Goal: Task Accomplishment & Management: Manage account settings

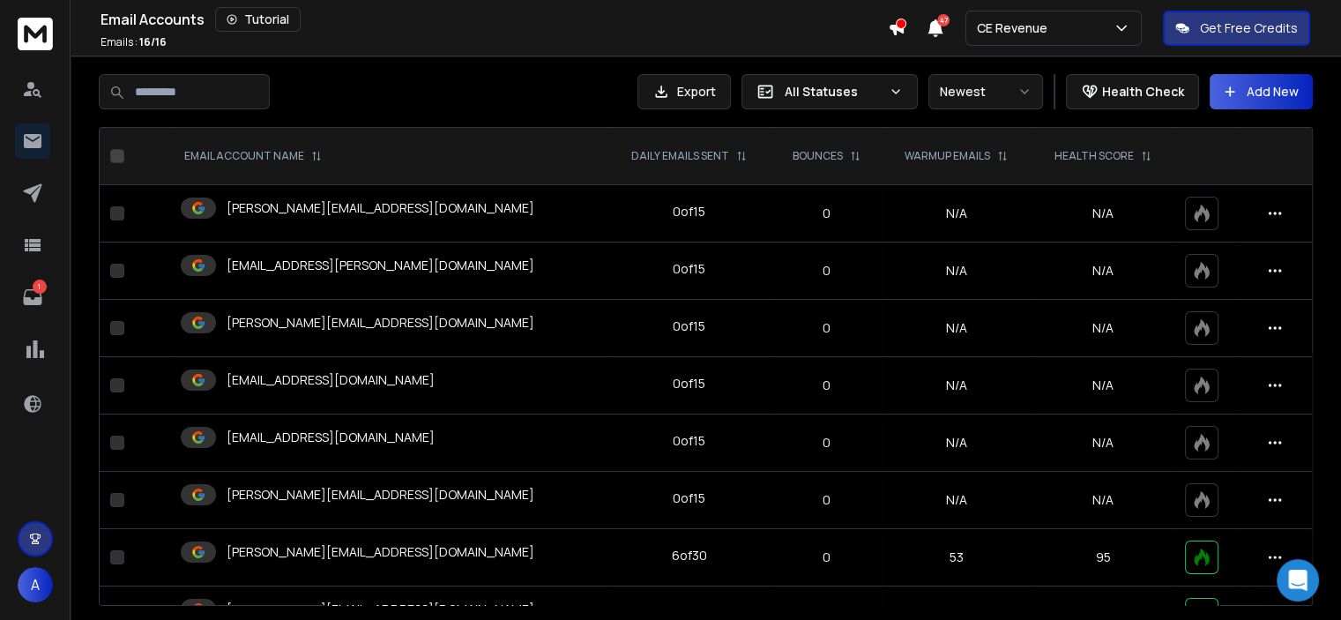
click at [116, 208] on button "button" at bounding box center [117, 213] width 14 height 14
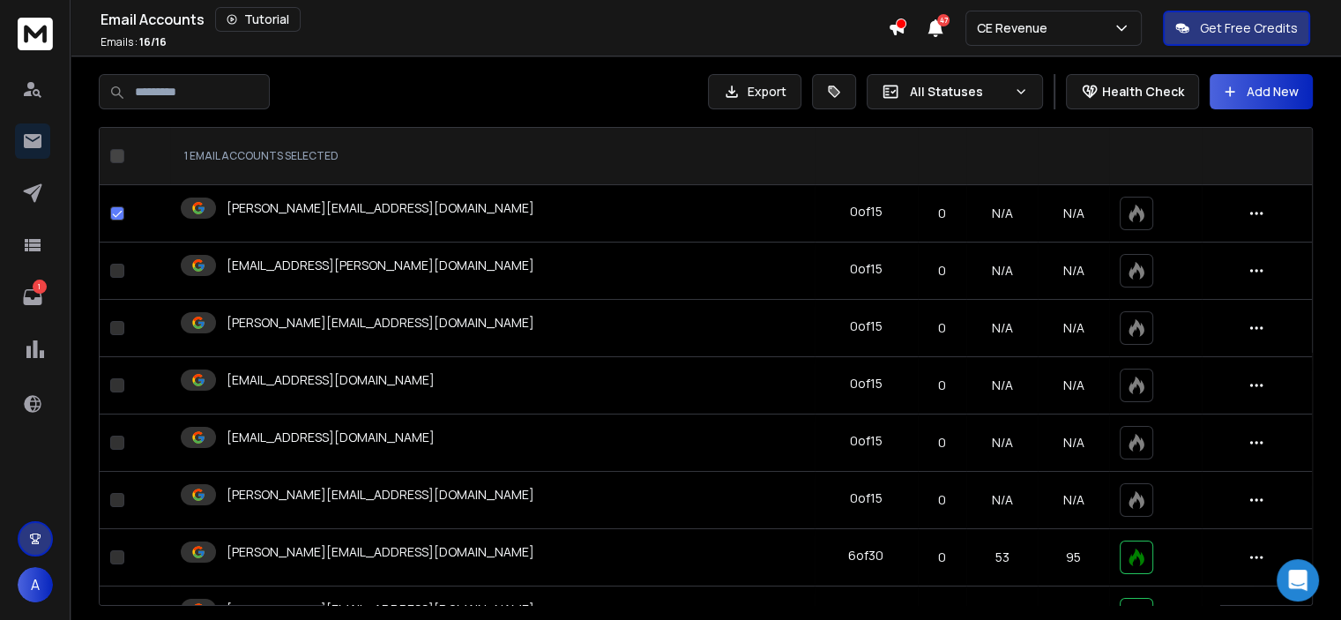
click at [113, 264] on button "button" at bounding box center [117, 271] width 14 height 14
click at [116, 321] on button "button" at bounding box center [117, 328] width 14 height 14
click at [113, 378] on button "button" at bounding box center [117, 385] width 14 height 14
drag, startPoint x: 111, startPoint y: 433, endPoint x: 110, endPoint y: 445, distance: 12.4
click at [111, 436] on div at bounding box center [140, 443] width 60 height 14
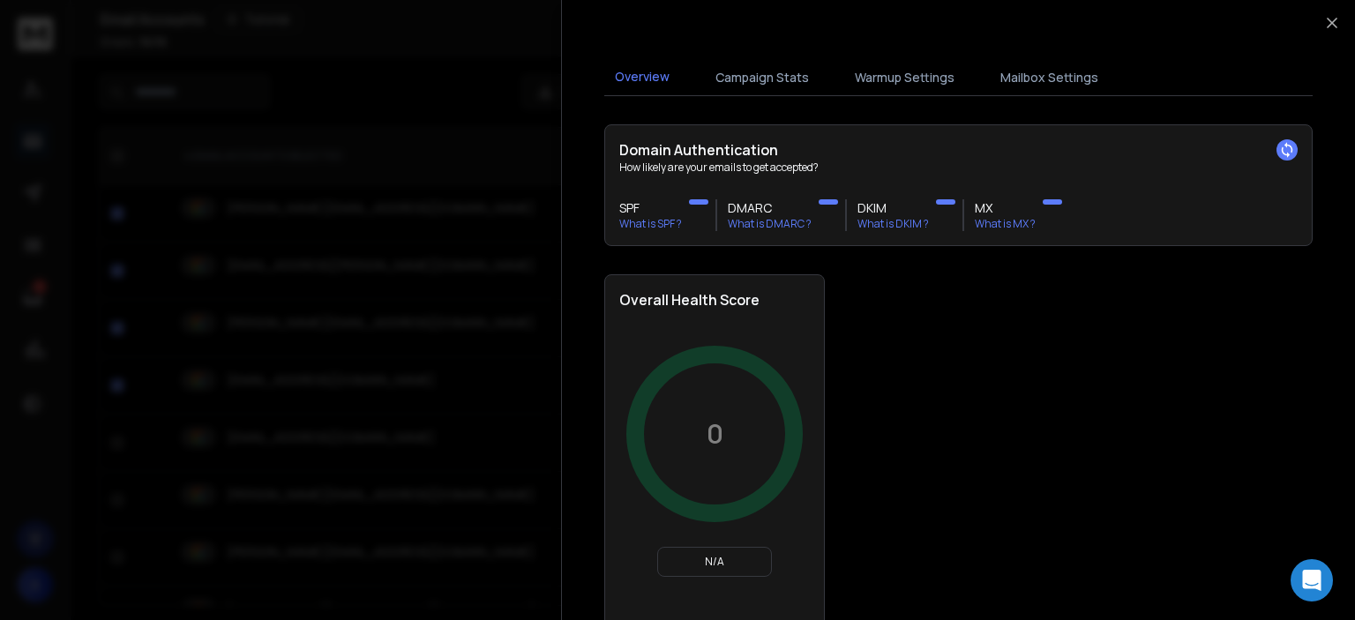
click at [273, 347] on div at bounding box center [677, 310] width 1355 height 620
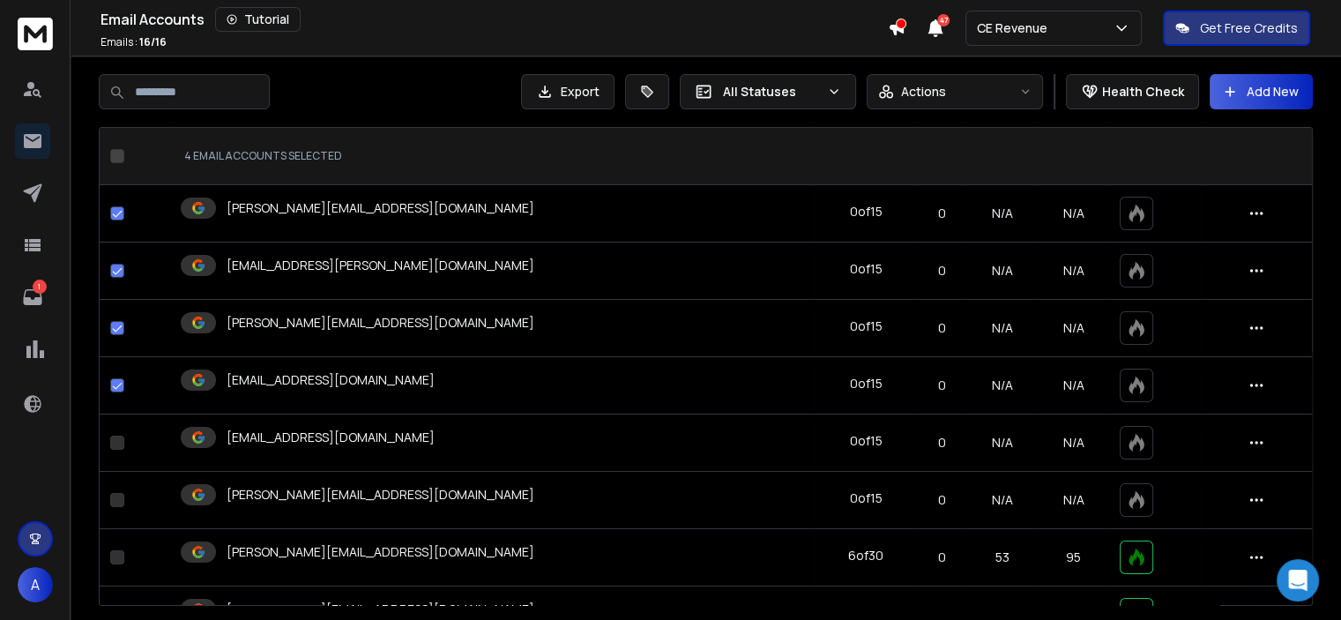
click at [113, 444] on button "button" at bounding box center [117, 443] width 14 height 14
click at [116, 497] on button "button" at bounding box center [117, 500] width 14 height 14
click at [1104, 91] on div "Health Check" at bounding box center [1132, 92] width 103 height 18
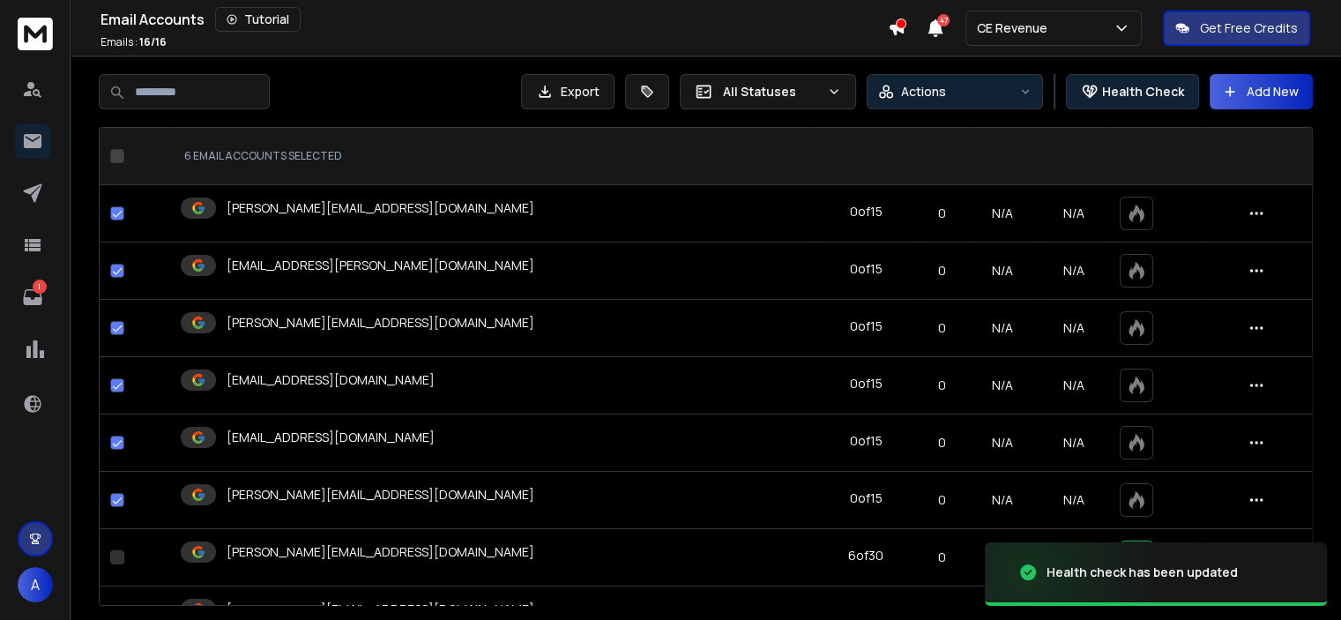
click at [1005, 91] on div "Actions" at bounding box center [945, 92] width 134 height 18
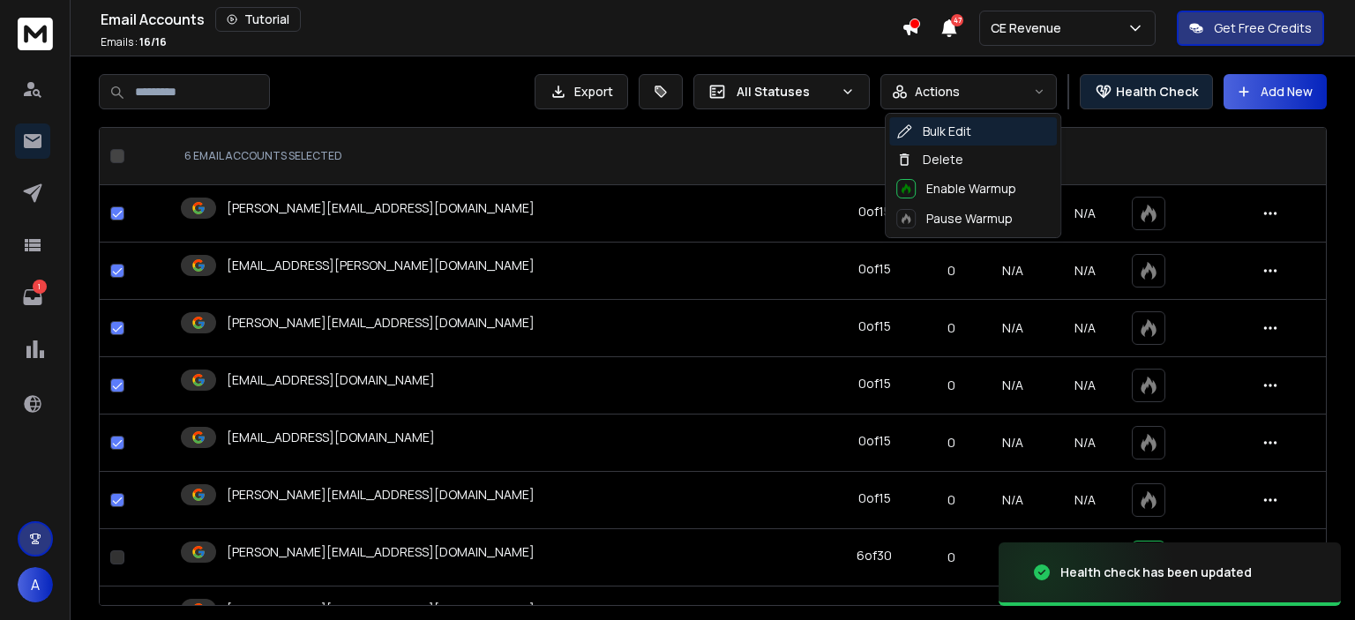
click at [1002, 134] on div "Bulk Edit" at bounding box center [973, 131] width 168 height 28
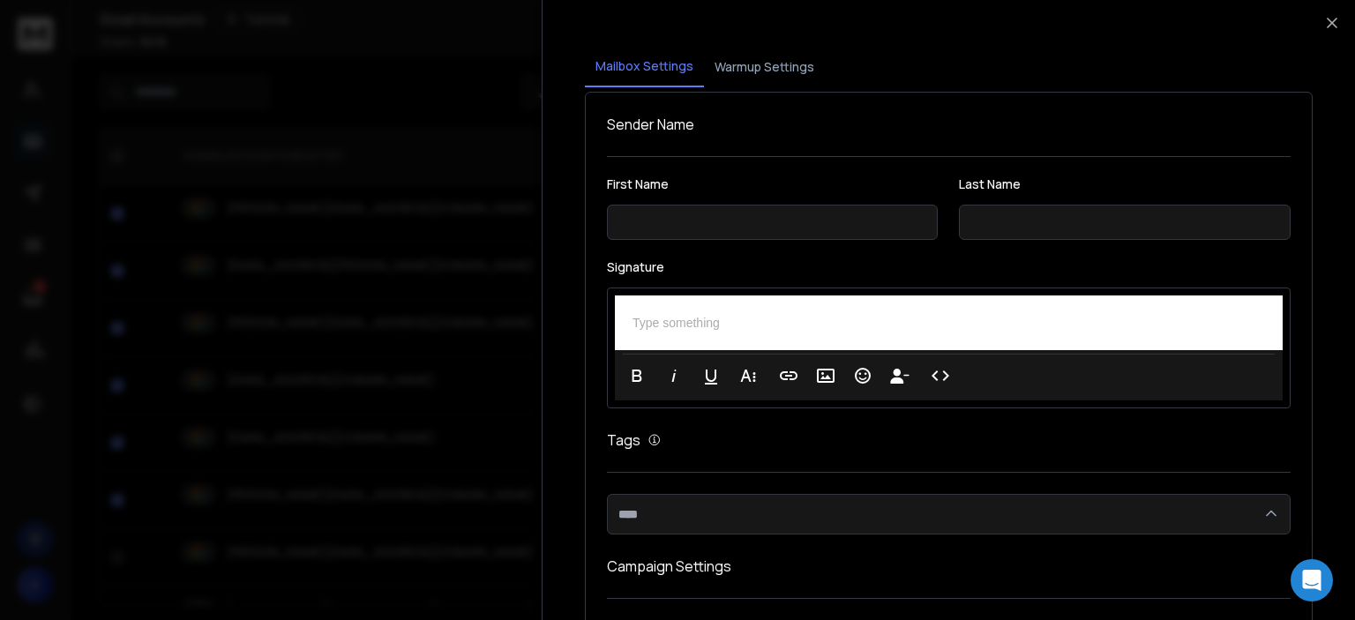
click at [780, 80] on button "Warmup Settings" at bounding box center [764, 67] width 121 height 39
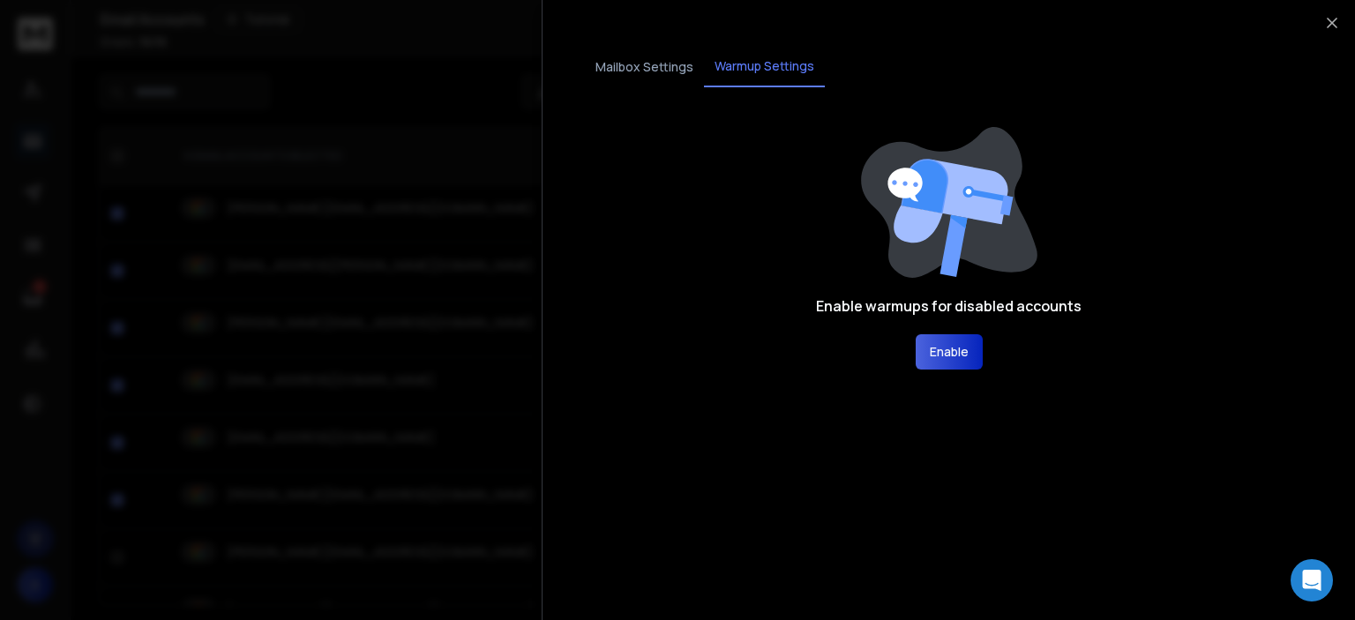
click at [960, 352] on button "Enable" at bounding box center [948, 351] width 67 height 35
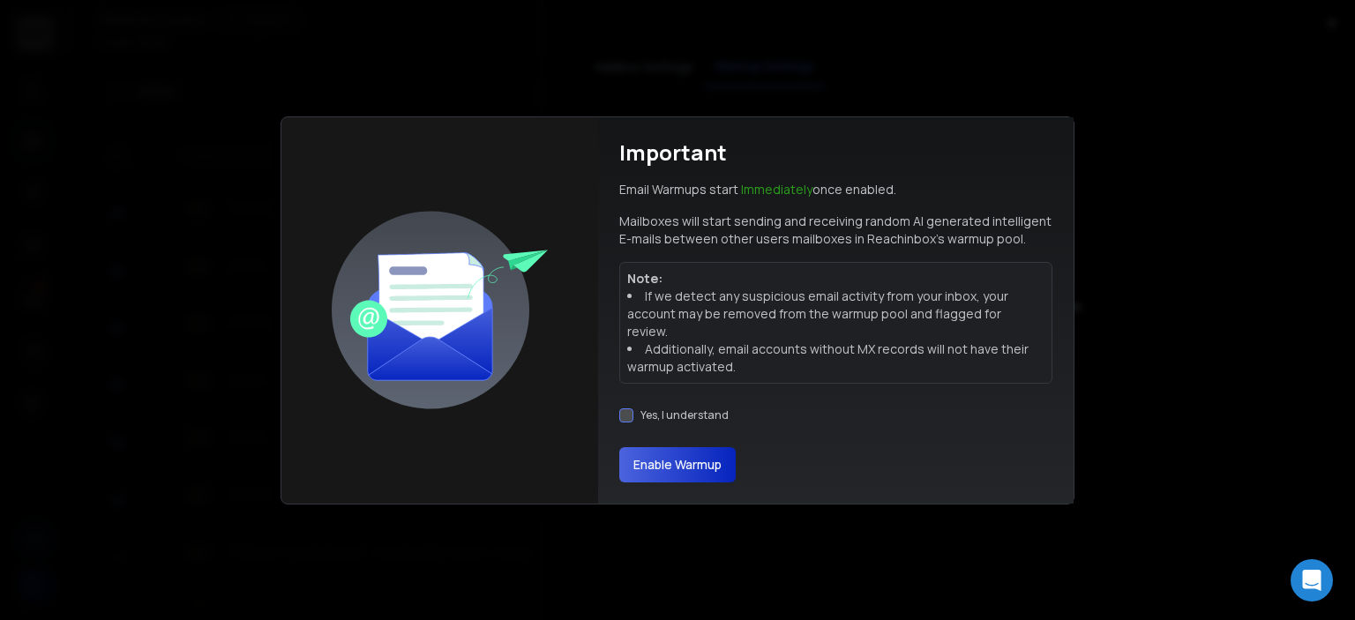
click at [617, 407] on div "Important Email Warmups start Immediately once enabled. Mailboxes will start se…" at bounding box center [835, 310] width 475 height 386
click at [634, 408] on div "Yes, I understand" at bounding box center [673, 415] width 109 height 14
click at [634, 412] on div "Yes, I understand" at bounding box center [673, 415] width 109 height 14
click at [624, 408] on button "Yes, I understand" at bounding box center [626, 415] width 14 height 14
click at [651, 447] on button "Enable Warmup" at bounding box center [677, 464] width 116 height 35
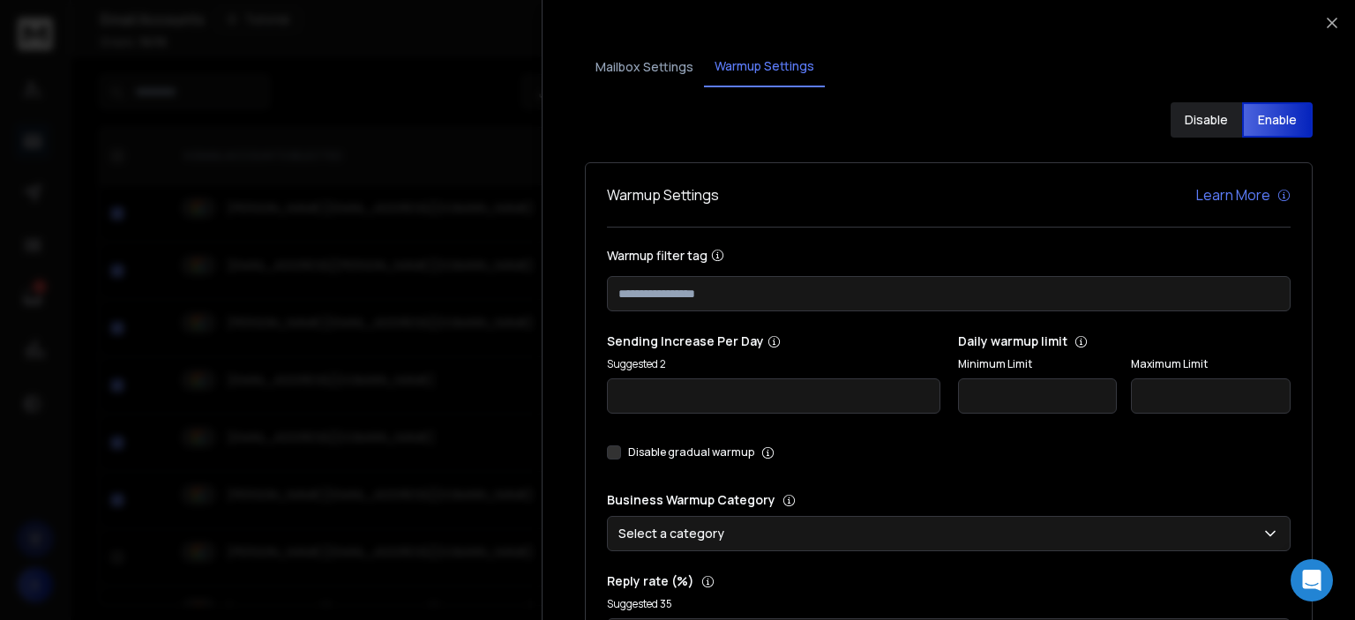
drag, startPoint x: 487, startPoint y: 359, endPoint x: 484, endPoint y: 347, distance: 11.8
click at [487, 355] on div at bounding box center [677, 310] width 1355 height 620
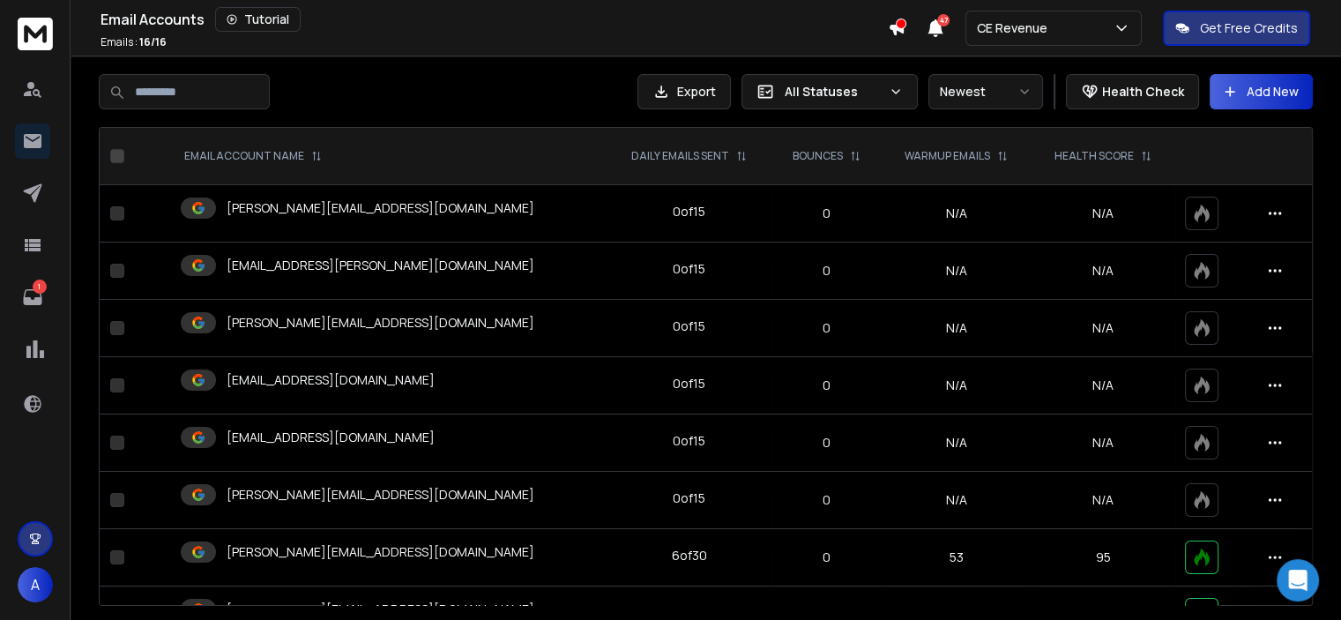
click at [1195, 214] on icon at bounding box center [1202, 214] width 15 height 18
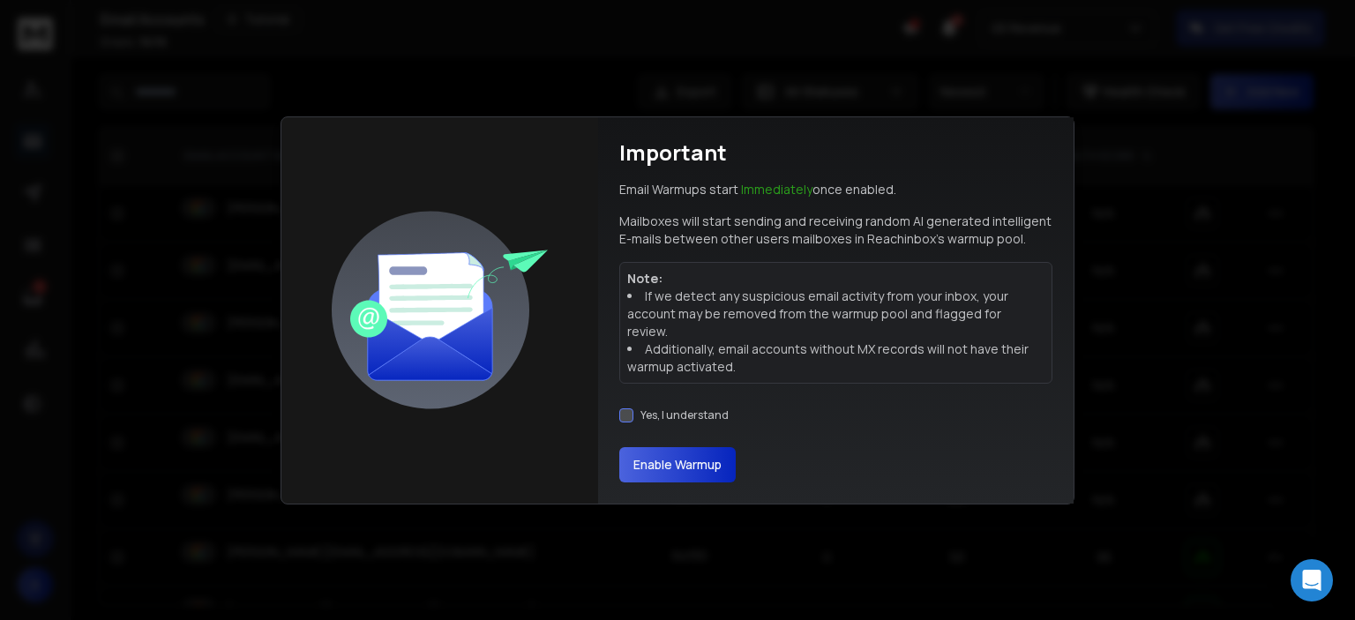
drag, startPoint x: 670, startPoint y: 398, endPoint x: 673, endPoint y: 422, distance: 24.8
click at [669, 408] on label "Yes, I understand" at bounding box center [684, 415] width 88 height 14
drag, startPoint x: 726, startPoint y: 49, endPoint x: 568, endPoint y: 134, distance: 179.6
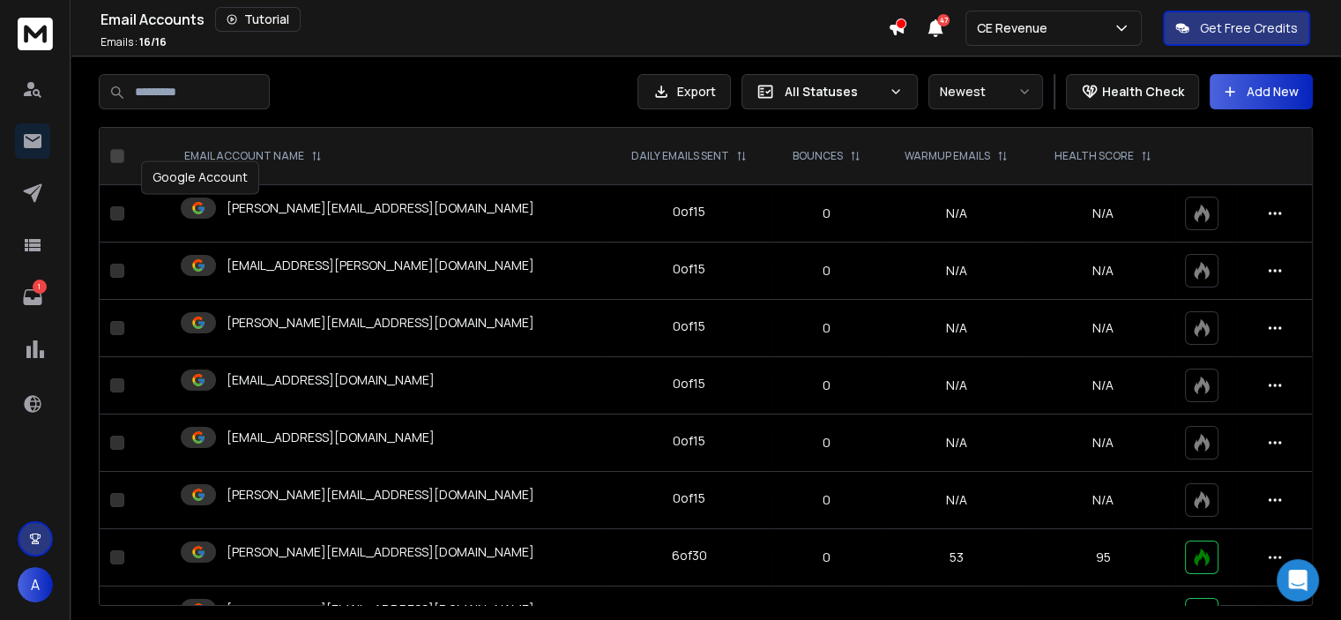
click at [112, 213] on td at bounding box center [135, 213] width 71 height 57
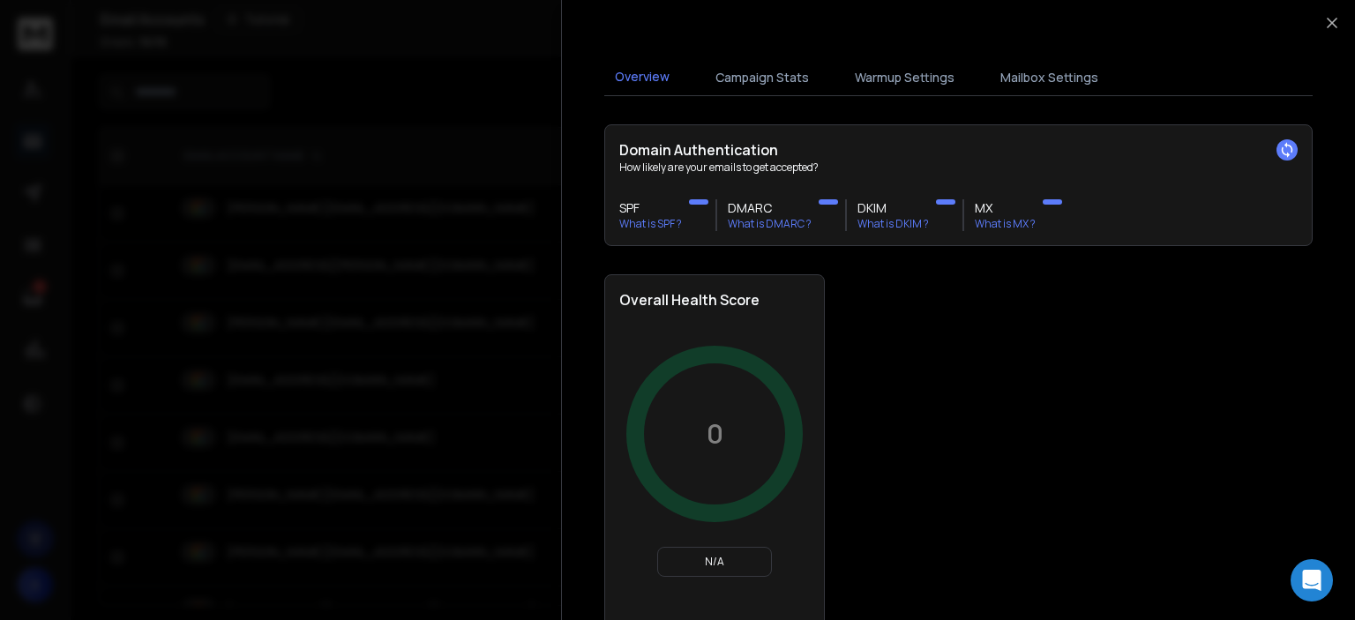
click at [117, 203] on div at bounding box center [677, 310] width 1355 height 620
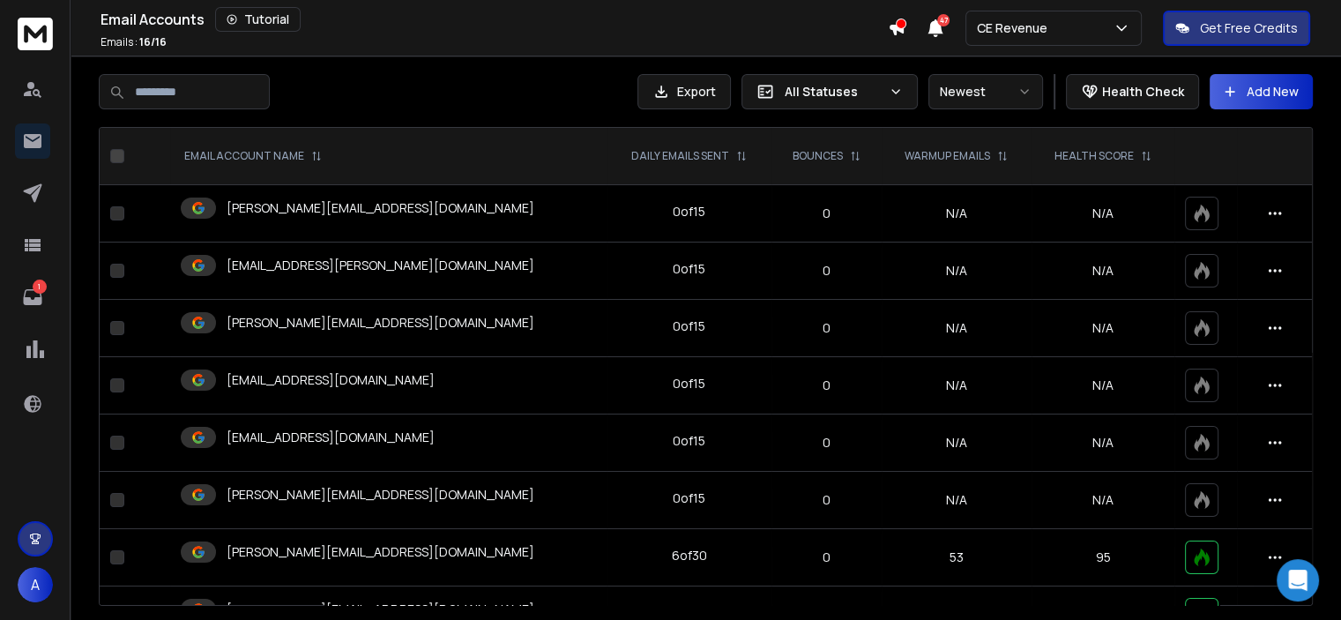
click at [113, 214] on button "button" at bounding box center [117, 213] width 14 height 14
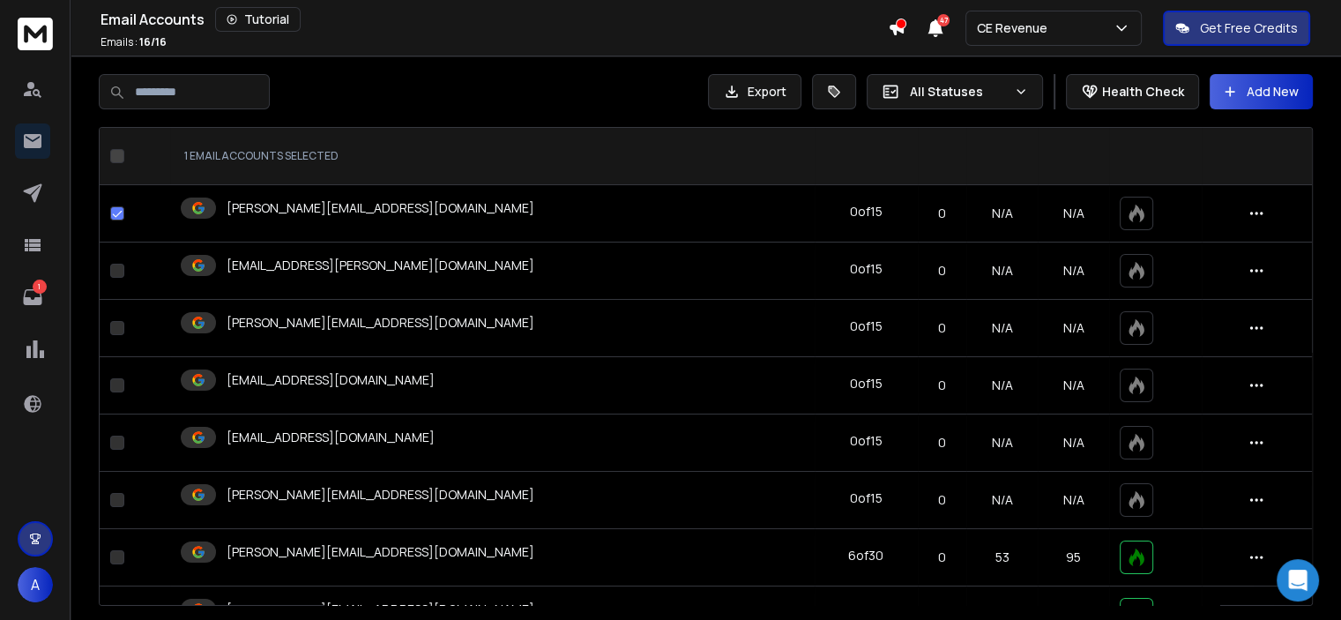
click at [116, 271] on button "button" at bounding box center [117, 271] width 14 height 14
click at [113, 325] on button "button" at bounding box center [117, 328] width 14 height 14
drag, startPoint x: 116, startPoint y: 384, endPoint x: 116, endPoint y: 404, distance: 20.3
click at [116, 385] on button "button" at bounding box center [117, 385] width 14 height 14
click at [112, 441] on button "button" at bounding box center [117, 443] width 14 height 14
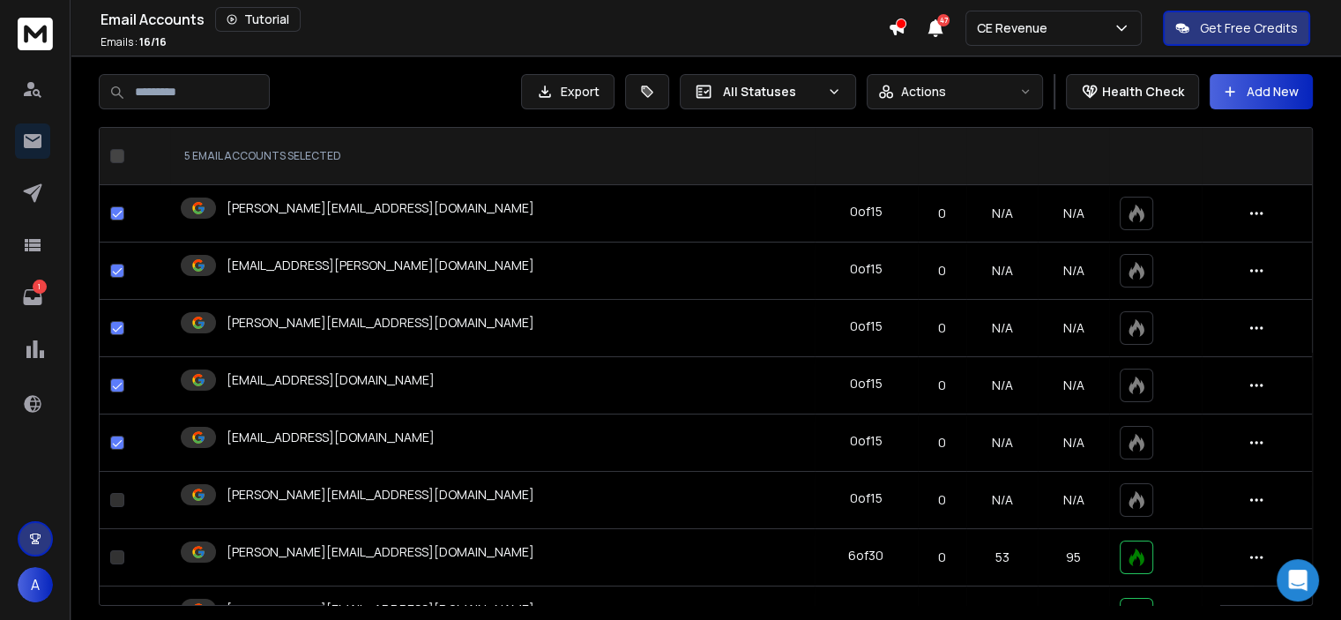
click at [122, 497] on button "button" at bounding box center [117, 500] width 14 height 14
click at [1002, 97] on div "Actions" at bounding box center [945, 92] width 134 height 18
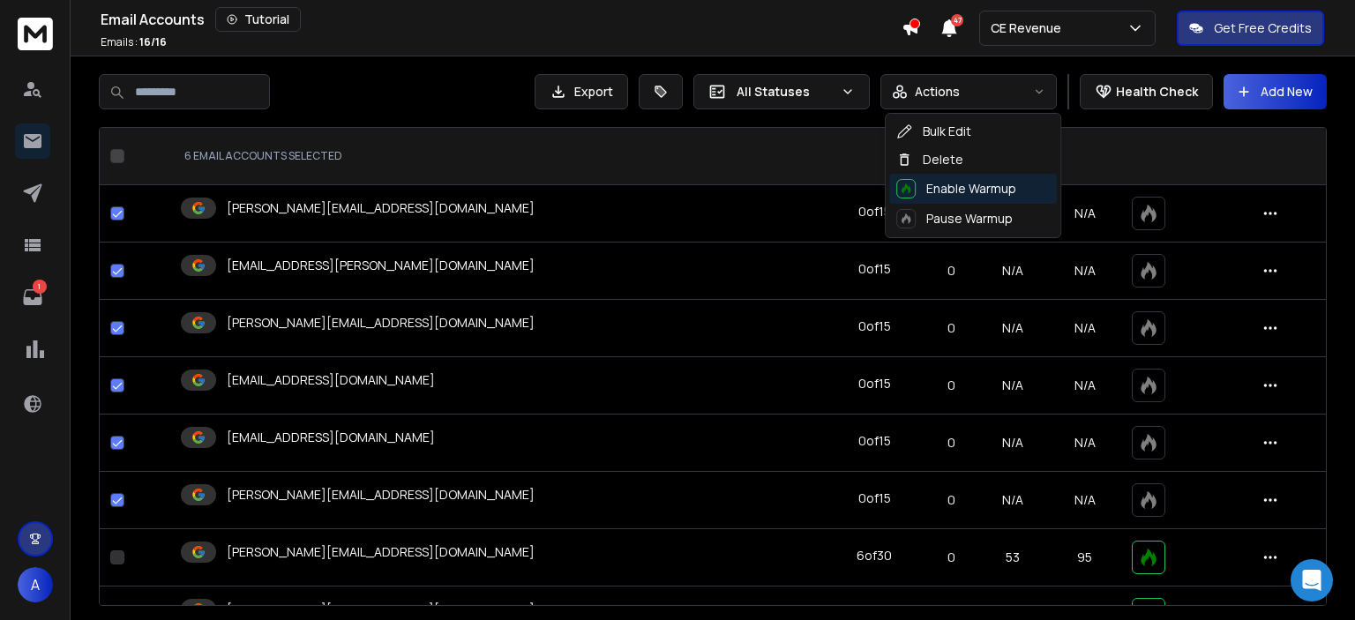
click at [984, 196] on div "Enable Warmup" at bounding box center [956, 188] width 120 height 19
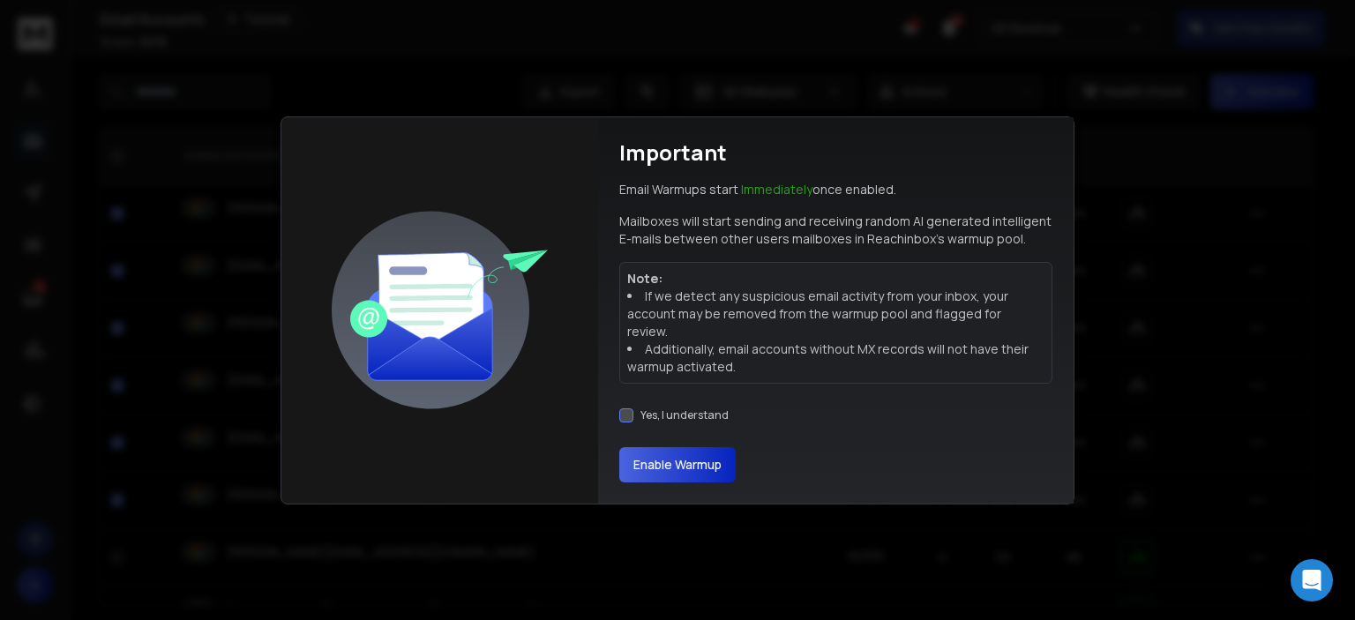
drag, startPoint x: 674, startPoint y: 410, endPoint x: 665, endPoint y: 409, distance: 8.9
click at [670, 413] on div "Yes, I understand" at bounding box center [673, 415] width 109 height 35
click at [664, 409] on label "Yes, I understand" at bounding box center [684, 415] width 88 height 14
click at [627, 413] on div "Yes, I understand" at bounding box center [673, 415] width 109 height 35
drag, startPoint x: 627, startPoint y: 407, endPoint x: 633, endPoint y: 437, distance: 30.6
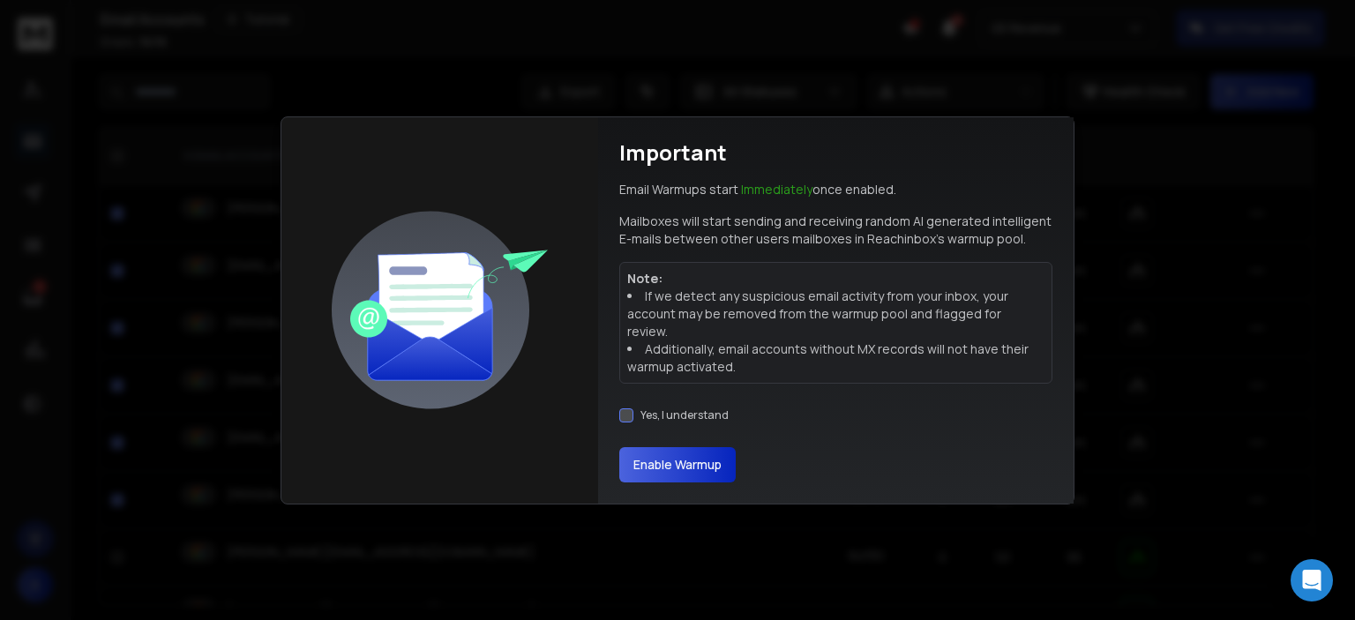
click at [627, 408] on button "Yes, I understand" at bounding box center [626, 415] width 14 height 14
drag, startPoint x: 647, startPoint y: 460, endPoint x: 642, endPoint y: 451, distance: 11.1
click at [643, 459] on button "Enable Warmup" at bounding box center [677, 464] width 116 height 35
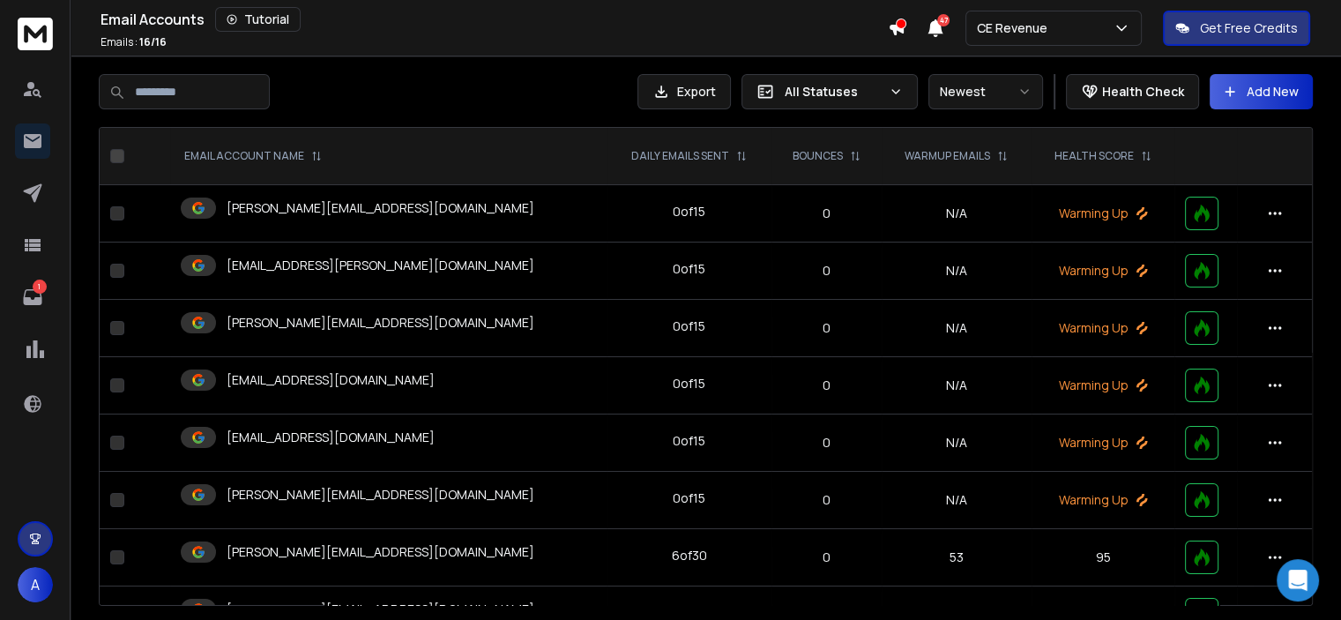
scroll to position [294, 0]
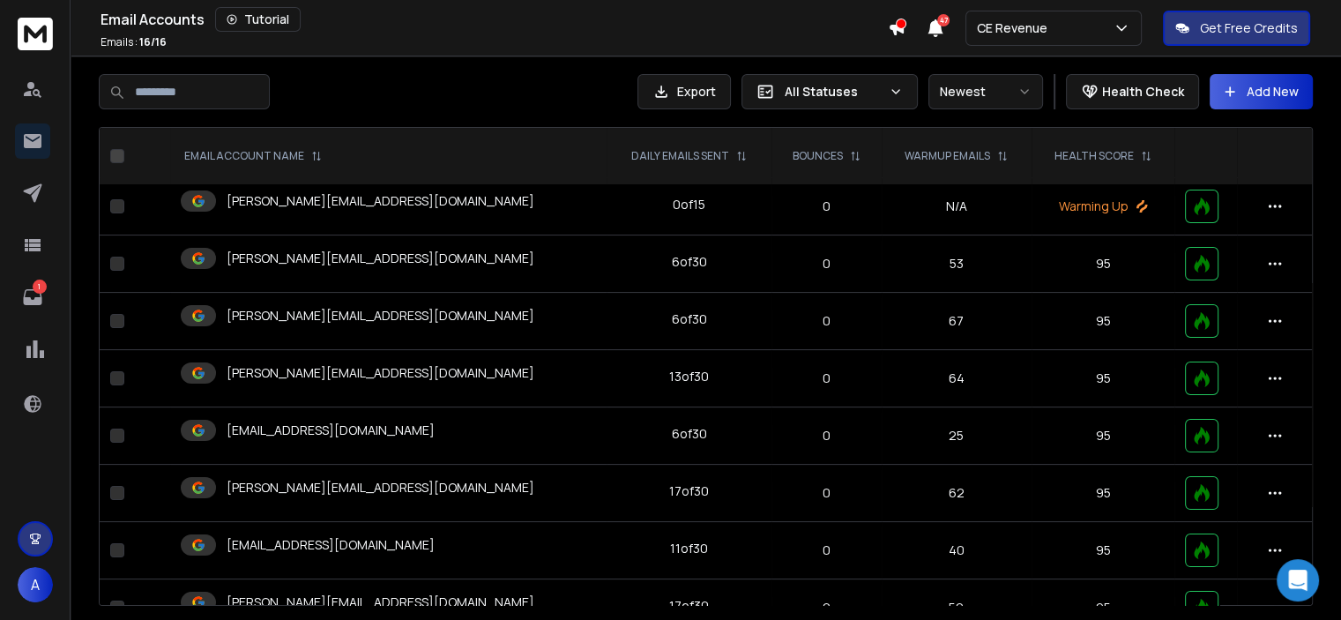
click at [380, 466] on td "chris@chrisgtm.com" at bounding box center [388, 493] width 437 height 57
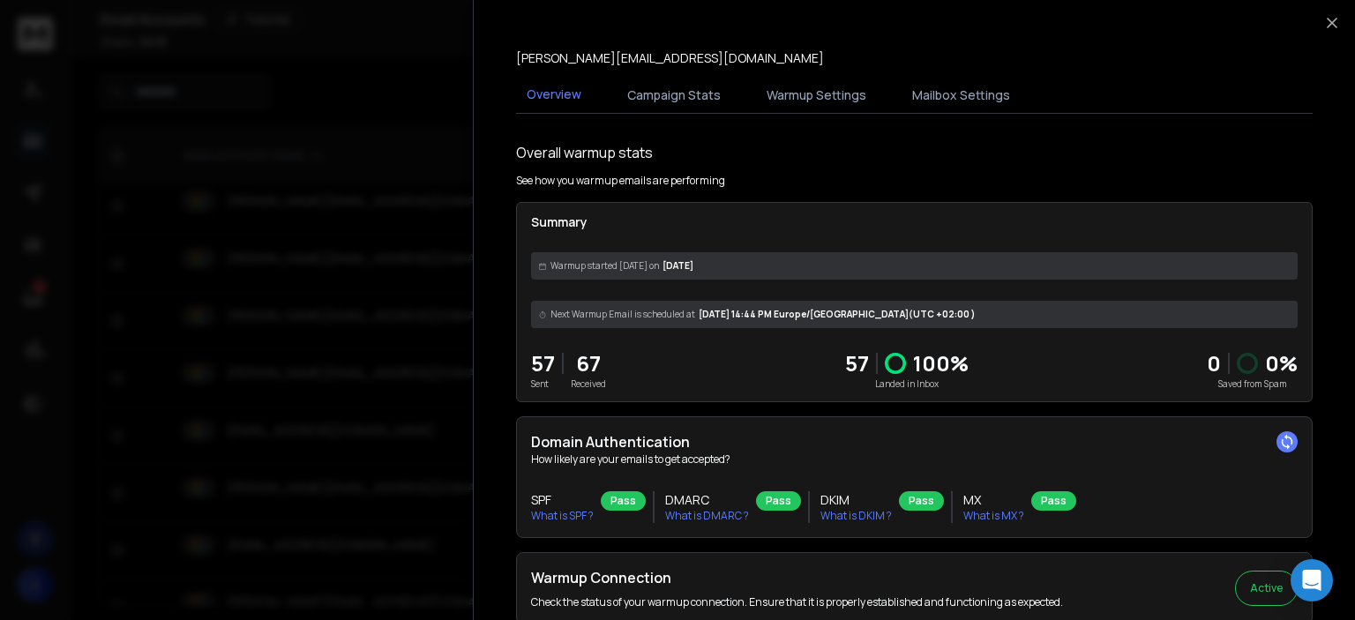
click at [982, 90] on button "Mailbox Settings" at bounding box center [960, 95] width 119 height 39
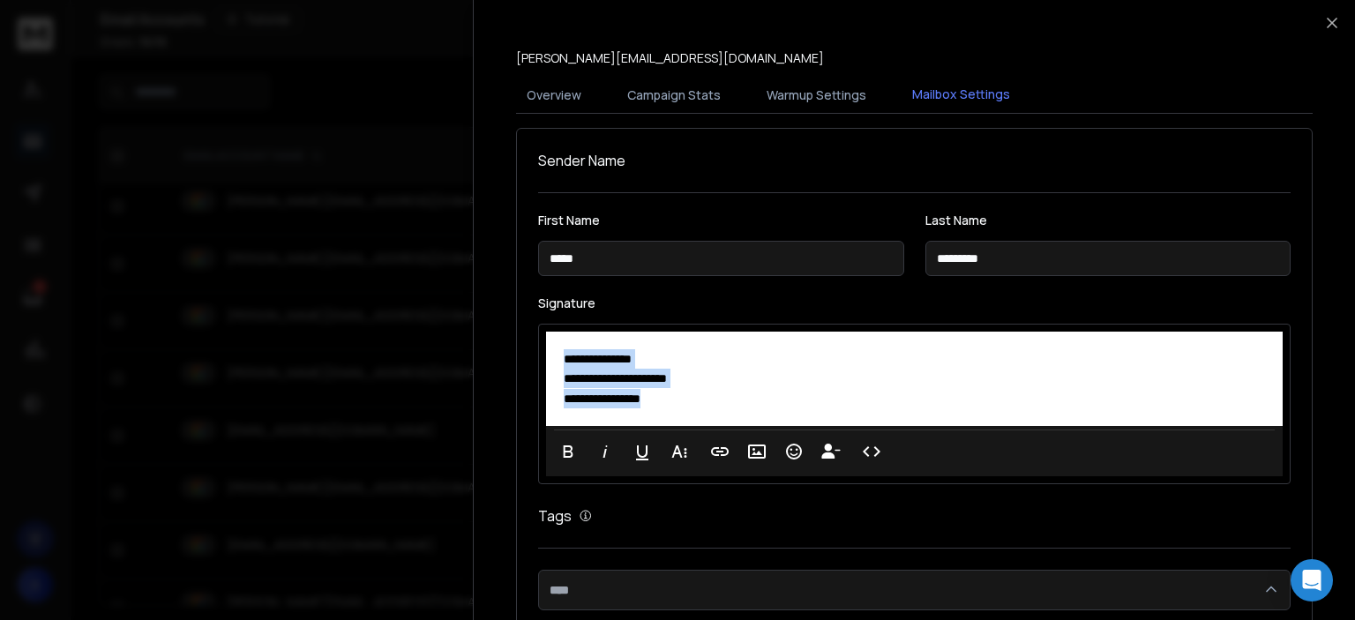
copy div "**********"
drag, startPoint x: 717, startPoint y: 391, endPoint x: 560, endPoint y: 338, distance: 165.7
click at [560, 338] on div "**********" at bounding box center [914, 379] width 736 height 94
click at [414, 325] on div at bounding box center [677, 310] width 1355 height 620
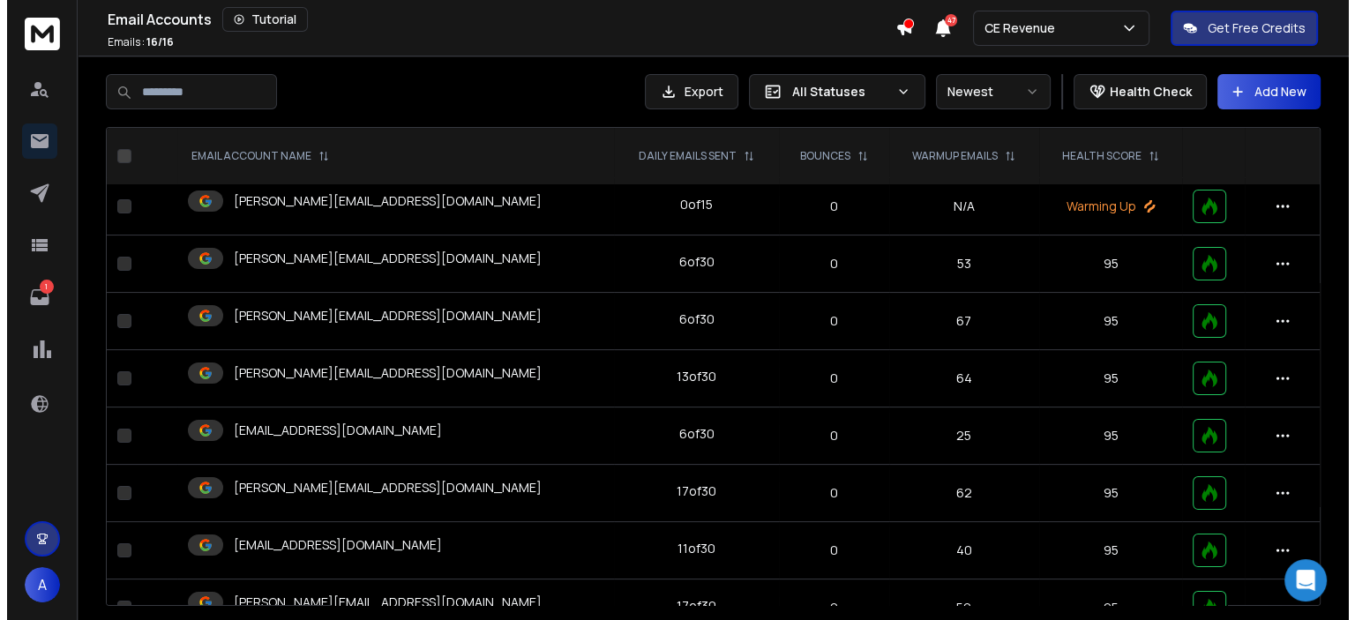
scroll to position [0, 0]
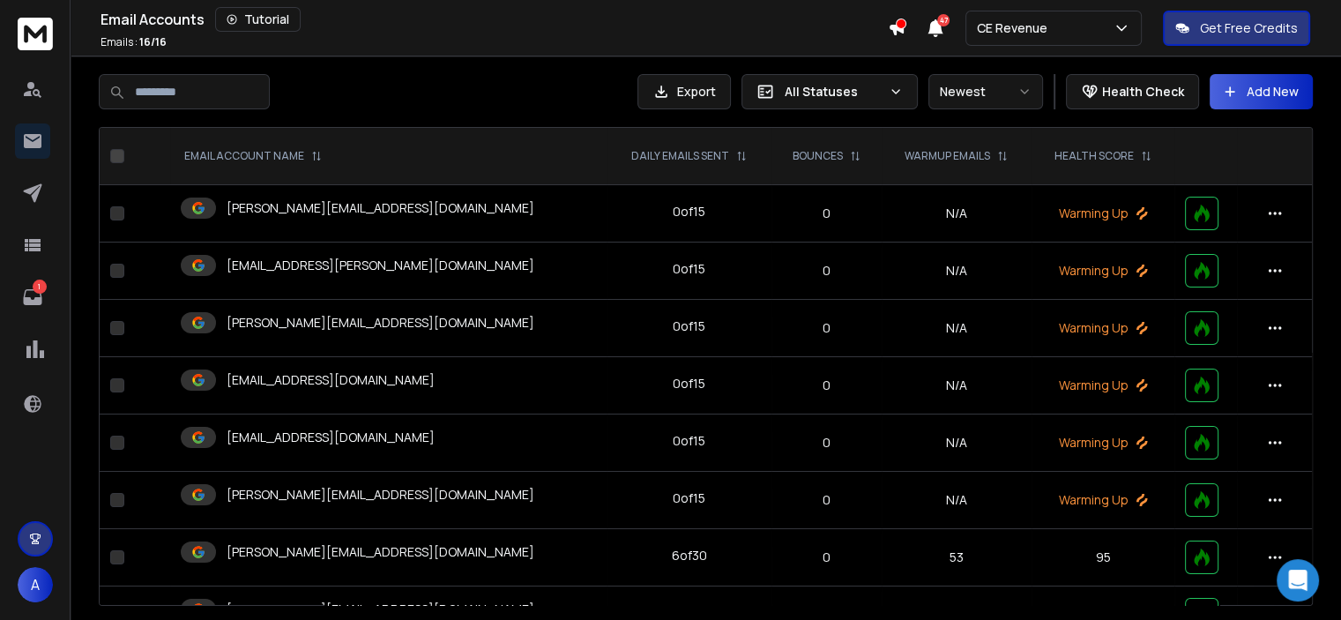
click at [114, 210] on button "button" at bounding box center [117, 213] width 14 height 14
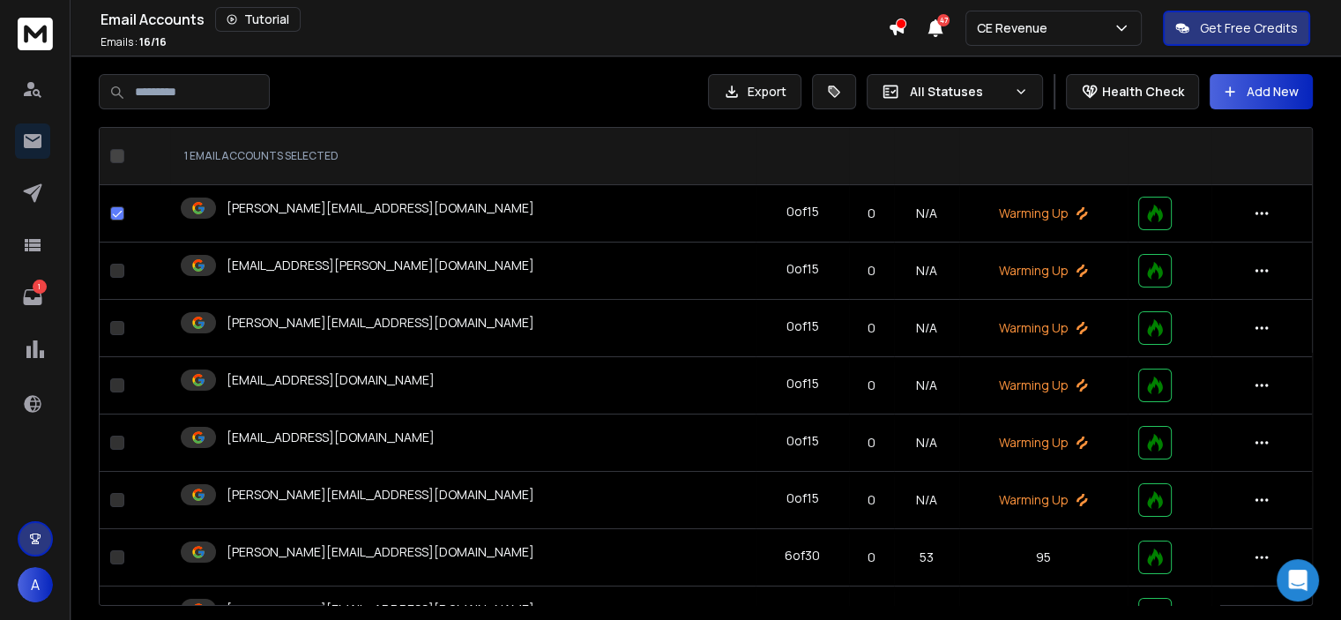
click at [116, 271] on button "button" at bounding box center [117, 271] width 14 height 14
drag, startPoint x: 116, startPoint y: 327, endPoint x: 117, endPoint y: 340, distance: 13.3
click at [116, 326] on button "button" at bounding box center [117, 328] width 14 height 14
drag, startPoint x: 120, startPoint y: 377, endPoint x: 120, endPoint y: 394, distance: 16.8
click at [117, 379] on button "button" at bounding box center [117, 385] width 14 height 14
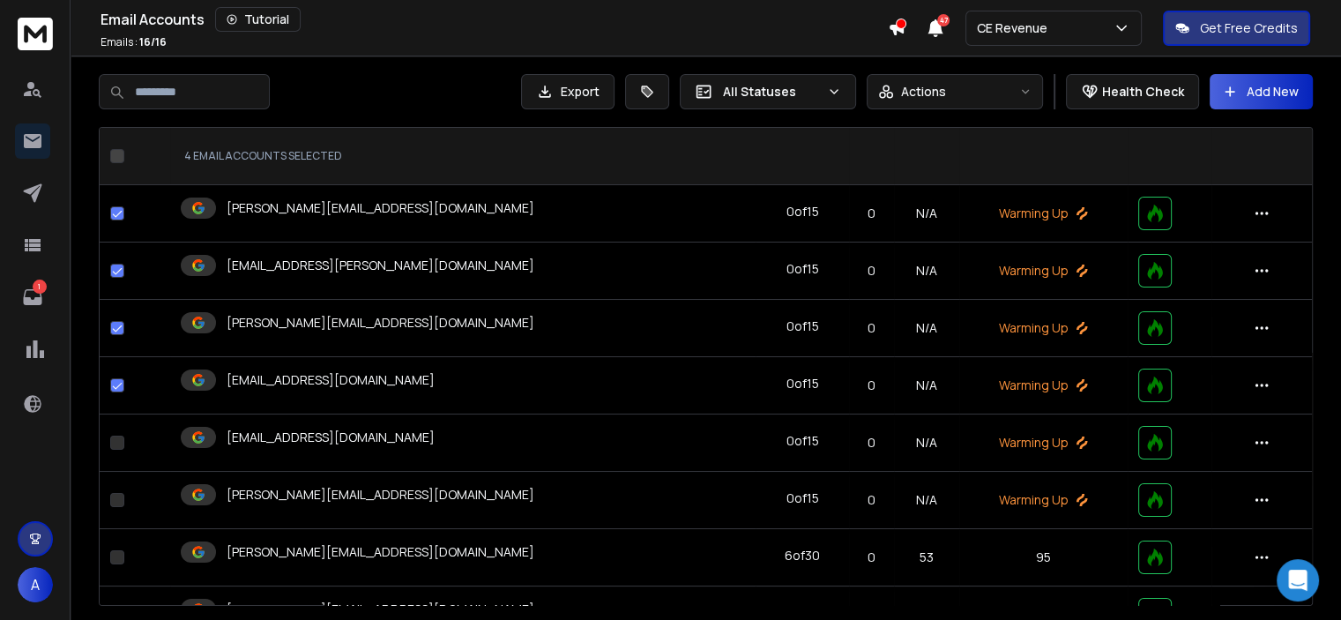
click at [116, 440] on button "button" at bounding box center [117, 443] width 14 height 14
click at [113, 498] on button "button" at bounding box center [117, 500] width 14 height 14
click at [835, 87] on icon at bounding box center [834, 92] width 14 height 14
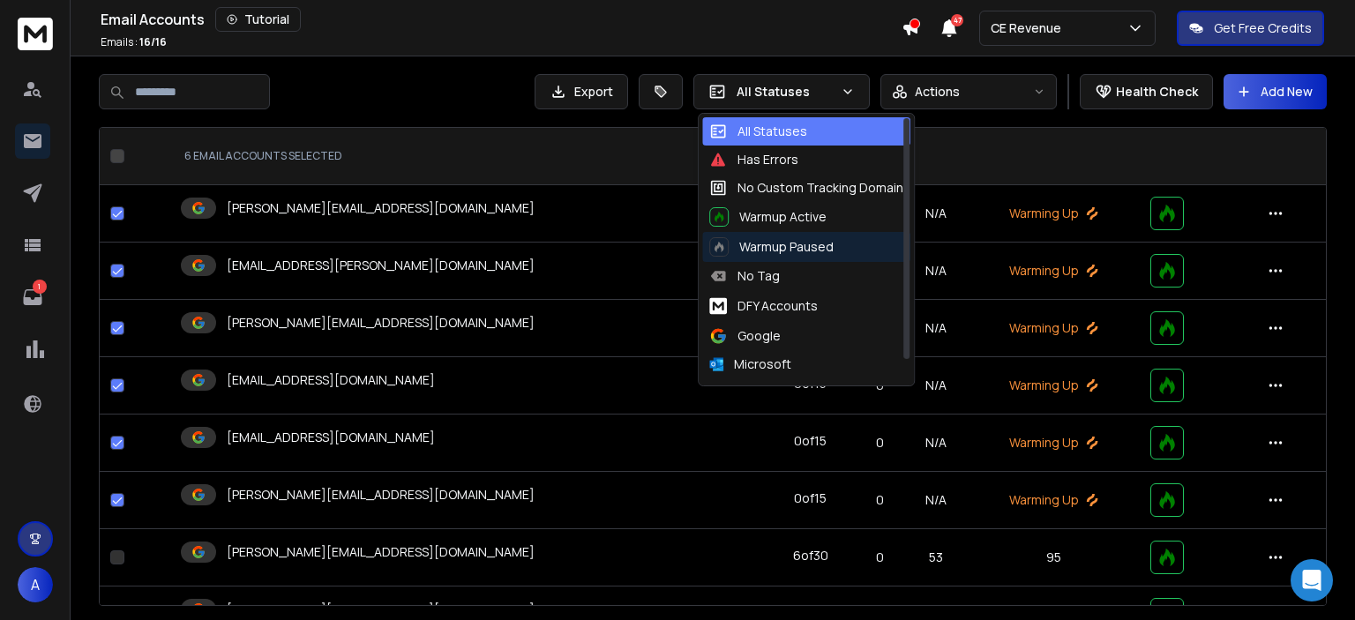
scroll to position [24, 0]
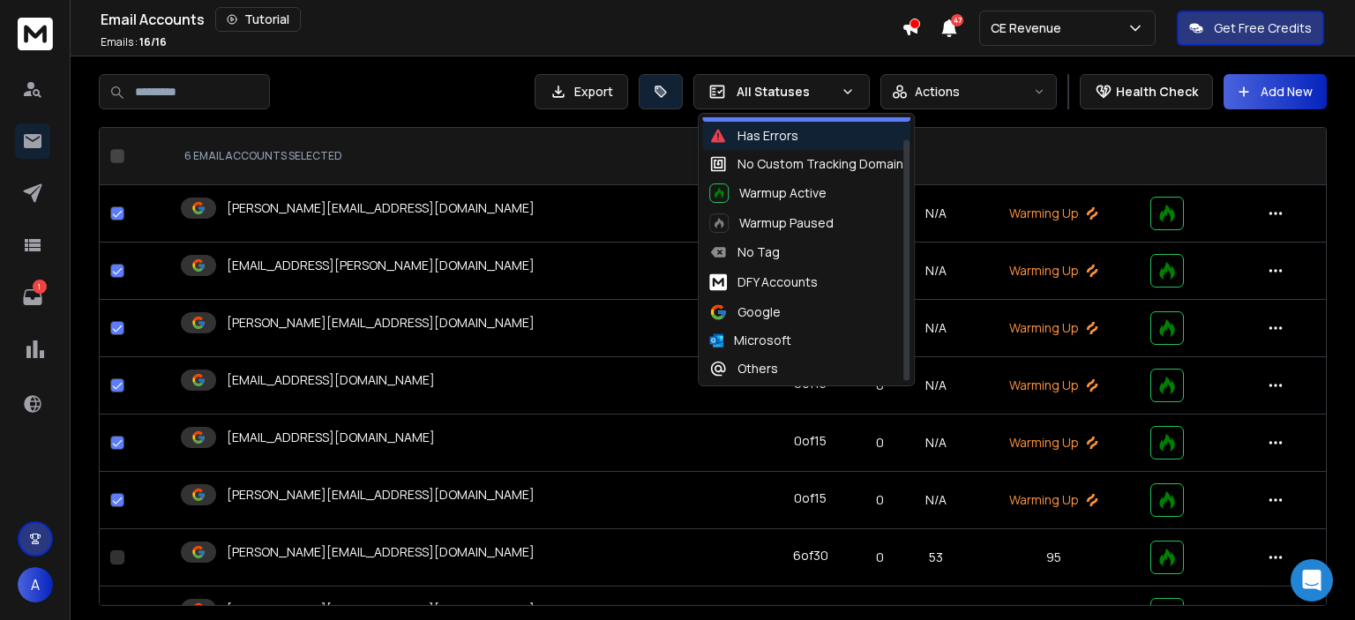
click at [666, 102] on button at bounding box center [661, 91] width 44 height 35
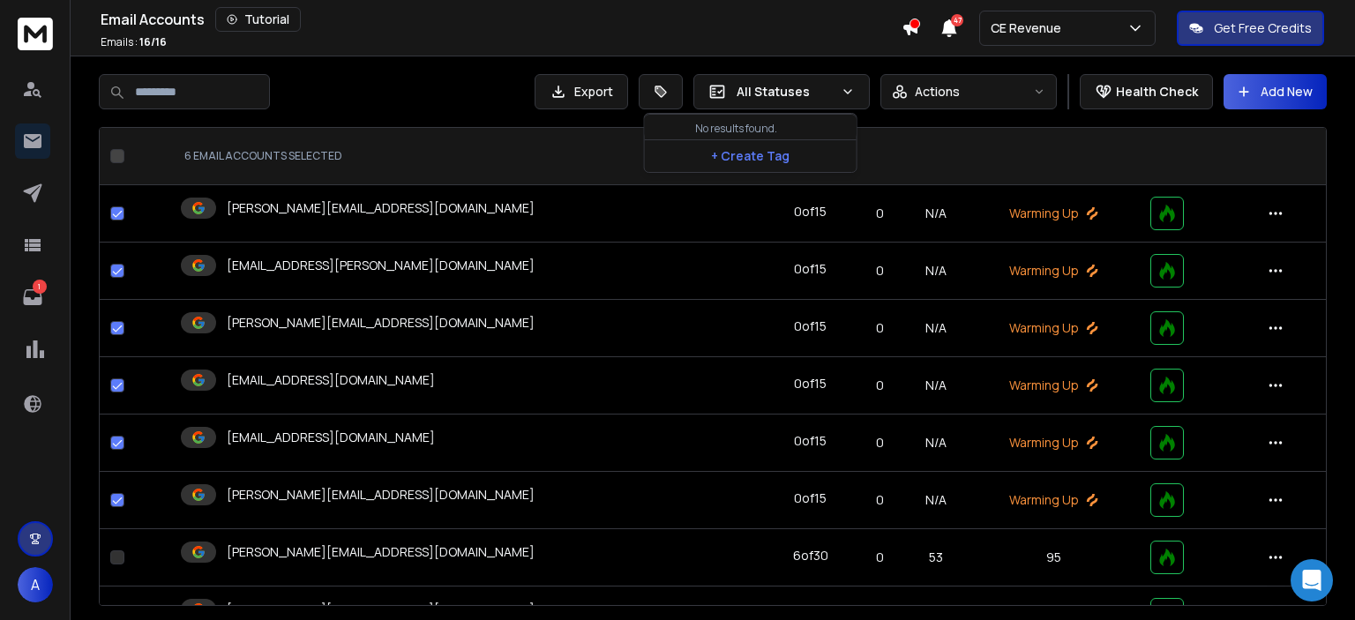
click at [734, 158] on p "+ Create Tag" at bounding box center [750, 156] width 78 height 18
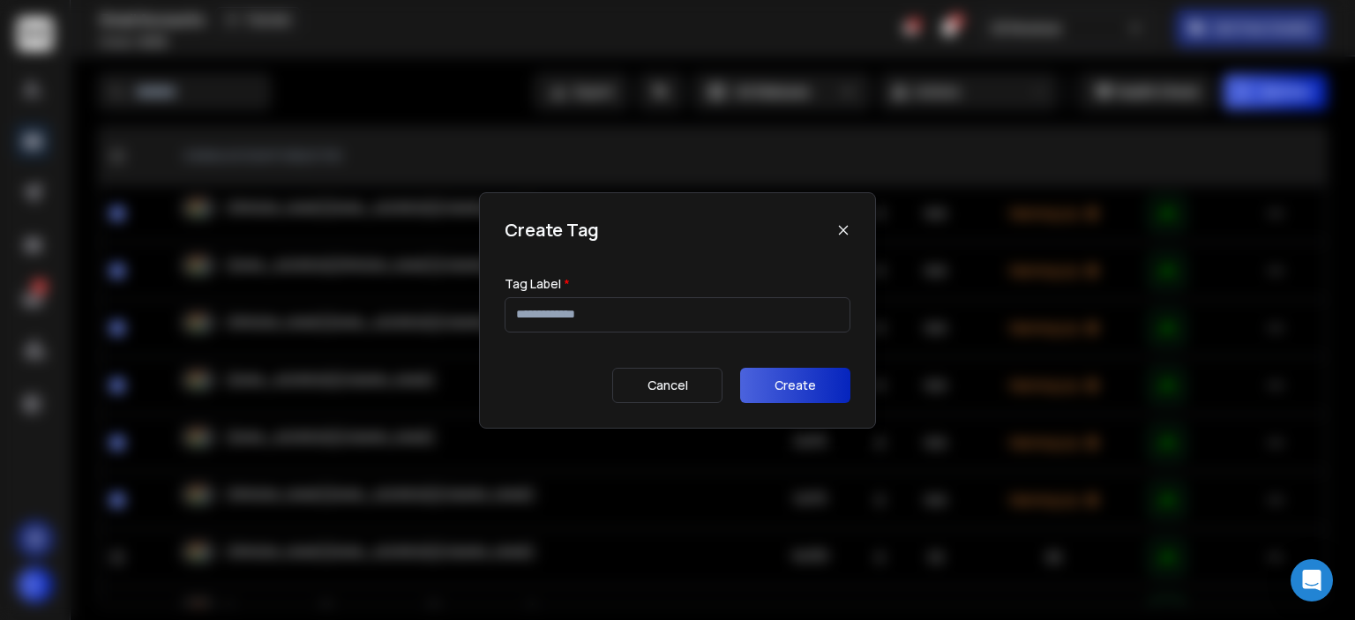
click at [677, 303] on input "text" at bounding box center [677, 314] width 346 height 35
type input "*********"
click at [785, 370] on button "Create" at bounding box center [795, 385] width 110 height 35
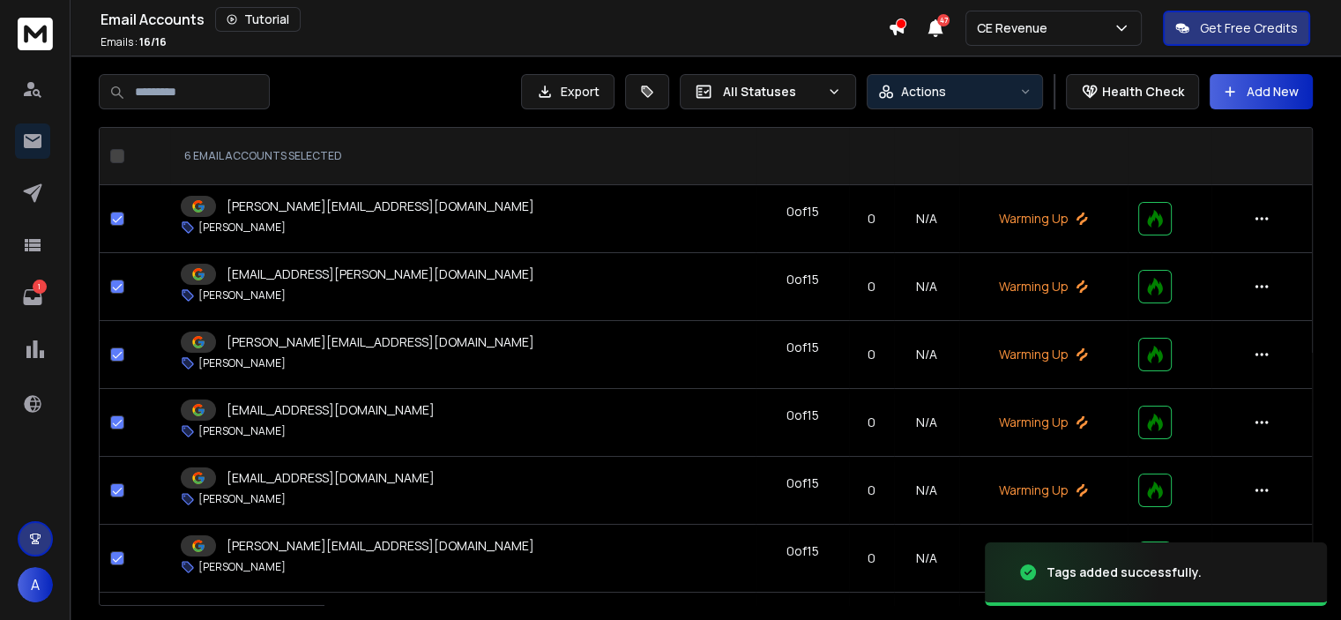
click at [1011, 99] on div "Actions" at bounding box center [945, 92] width 134 height 18
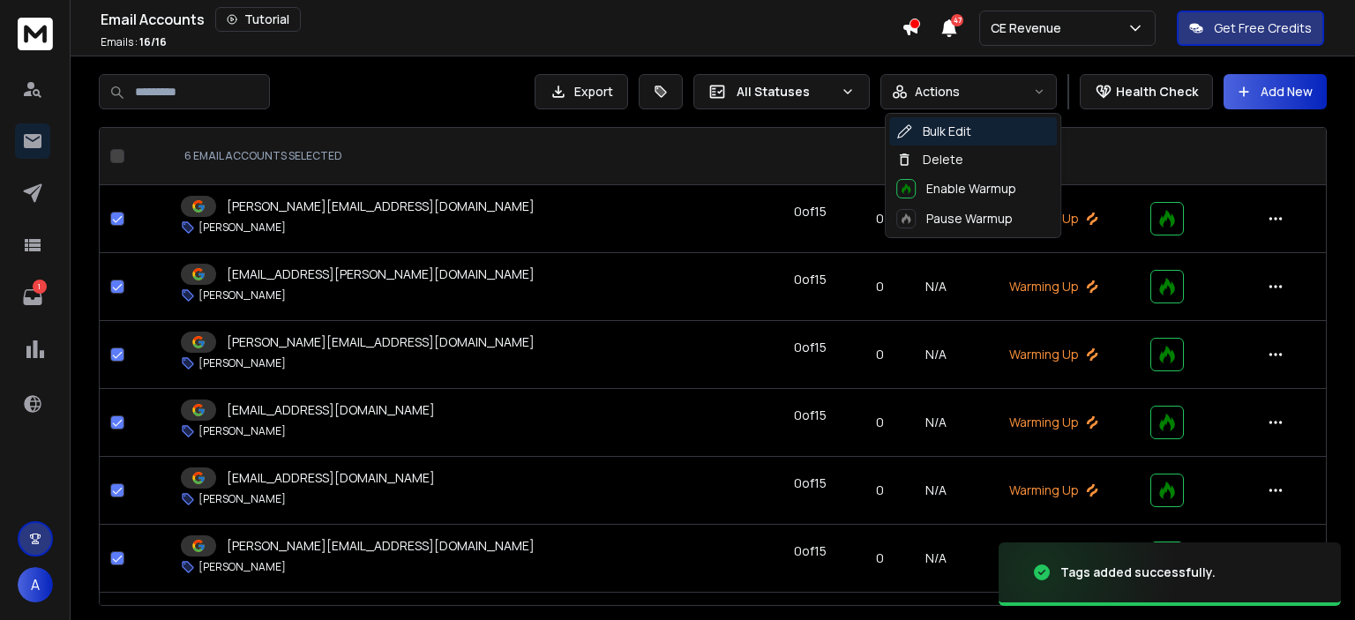
click at [1012, 144] on div "Bulk Edit" at bounding box center [973, 131] width 168 height 28
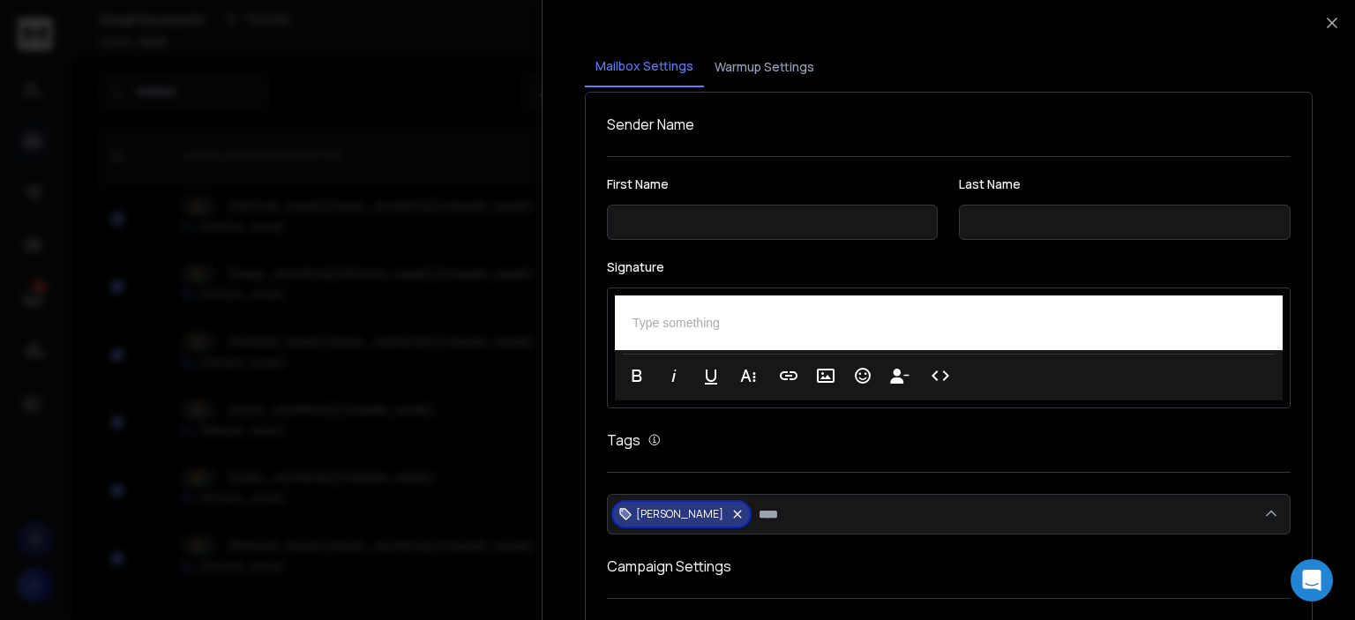
click at [839, 316] on div at bounding box center [948, 322] width 632 height 19
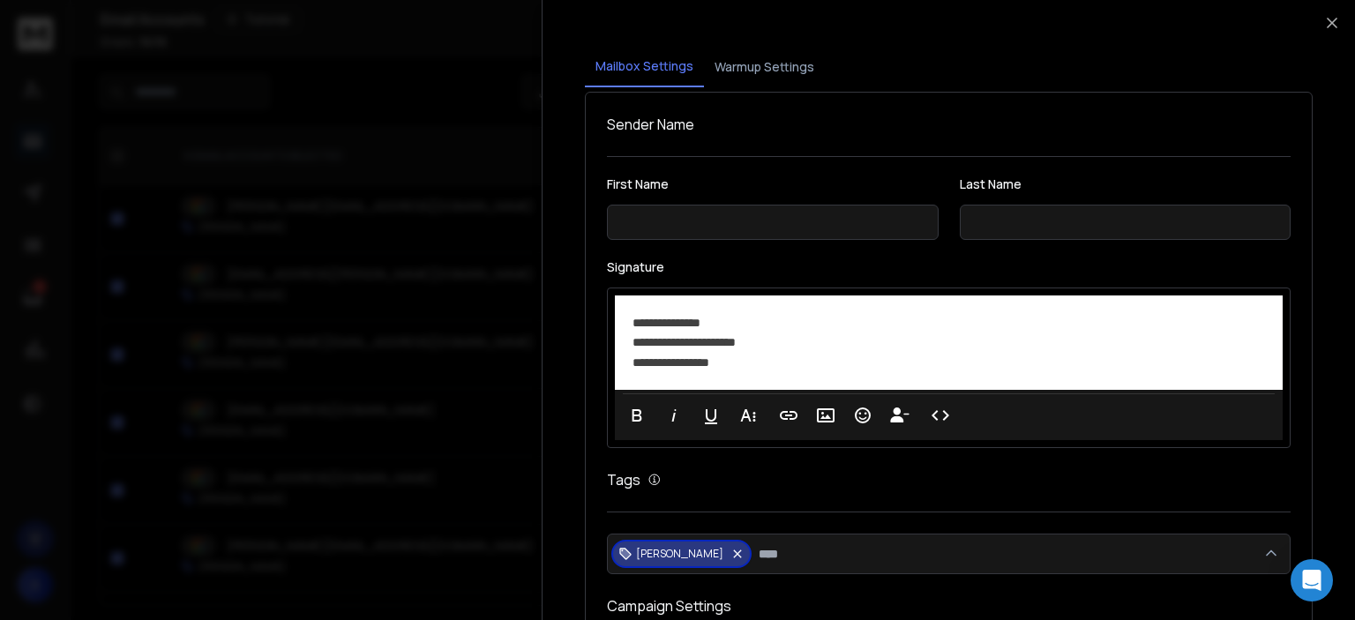
scroll to position [473, 0]
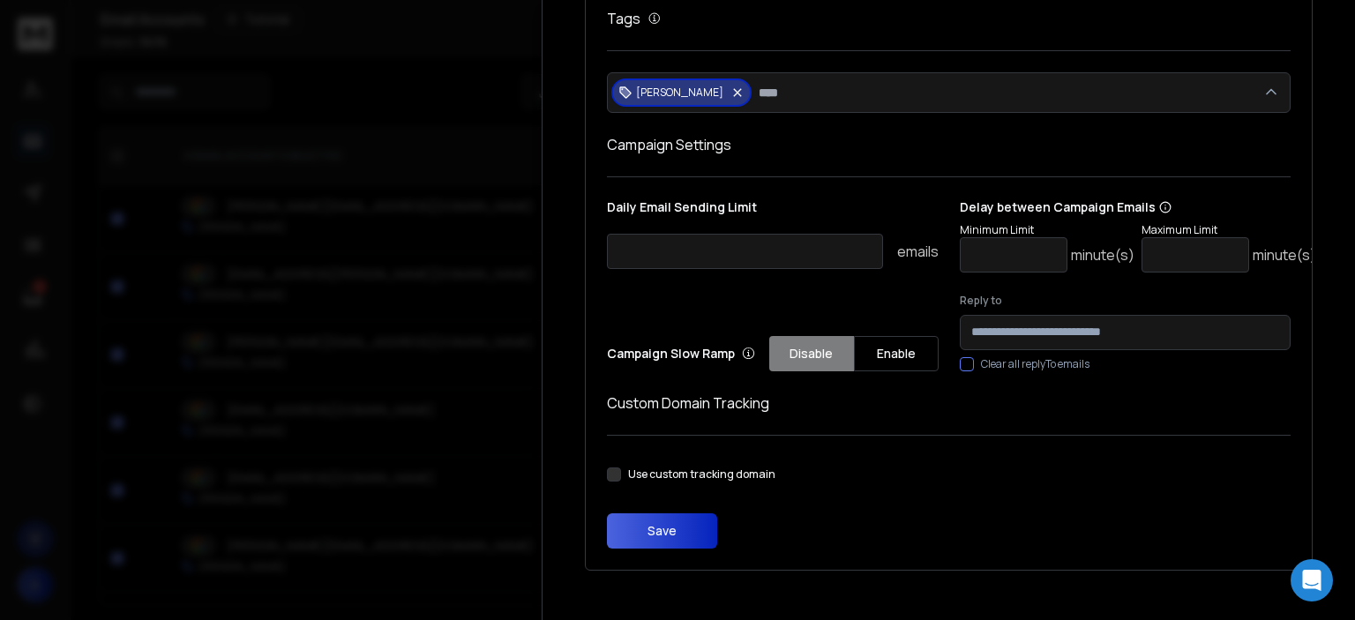
click at [662, 530] on button "Save" at bounding box center [662, 530] width 110 height 35
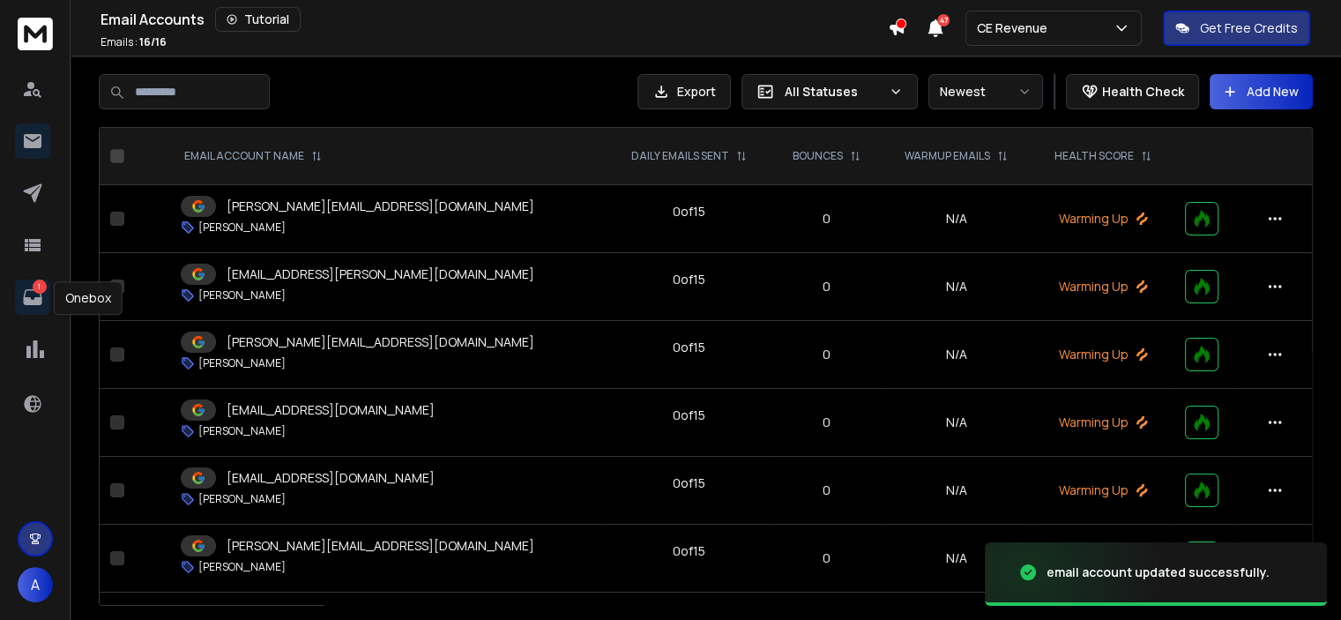
click at [32, 303] on icon at bounding box center [32, 297] width 19 height 16
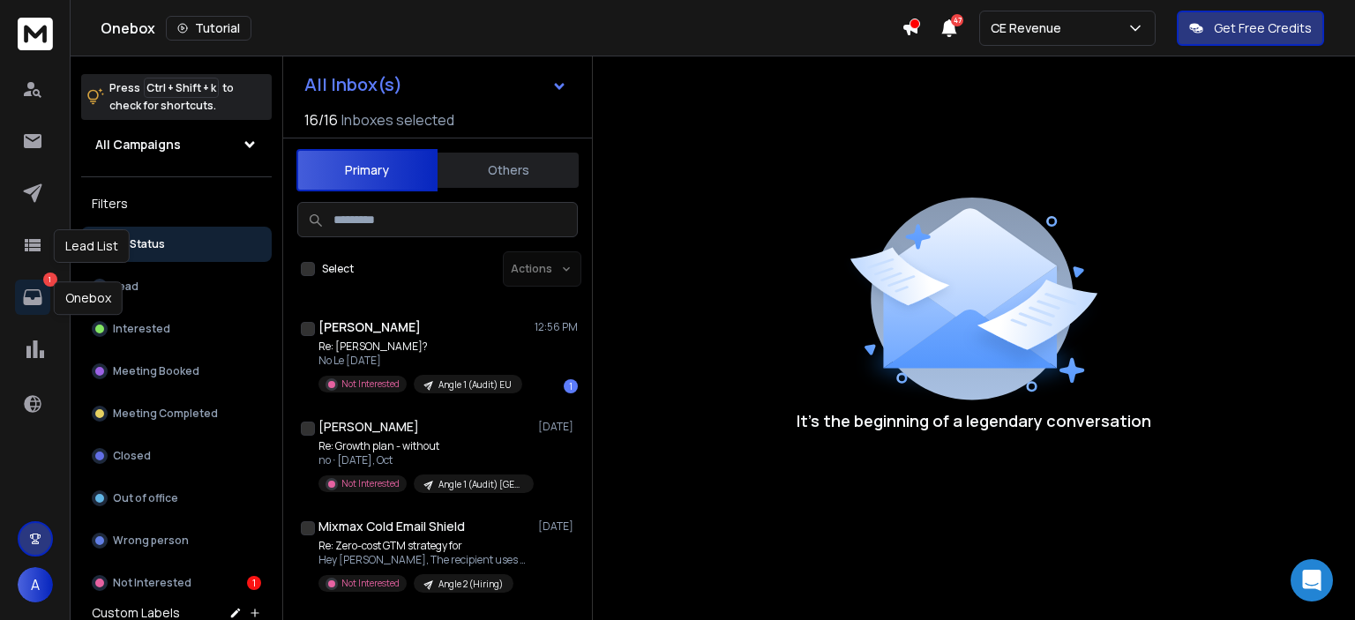
click at [27, 295] on icon at bounding box center [32, 297] width 21 height 21
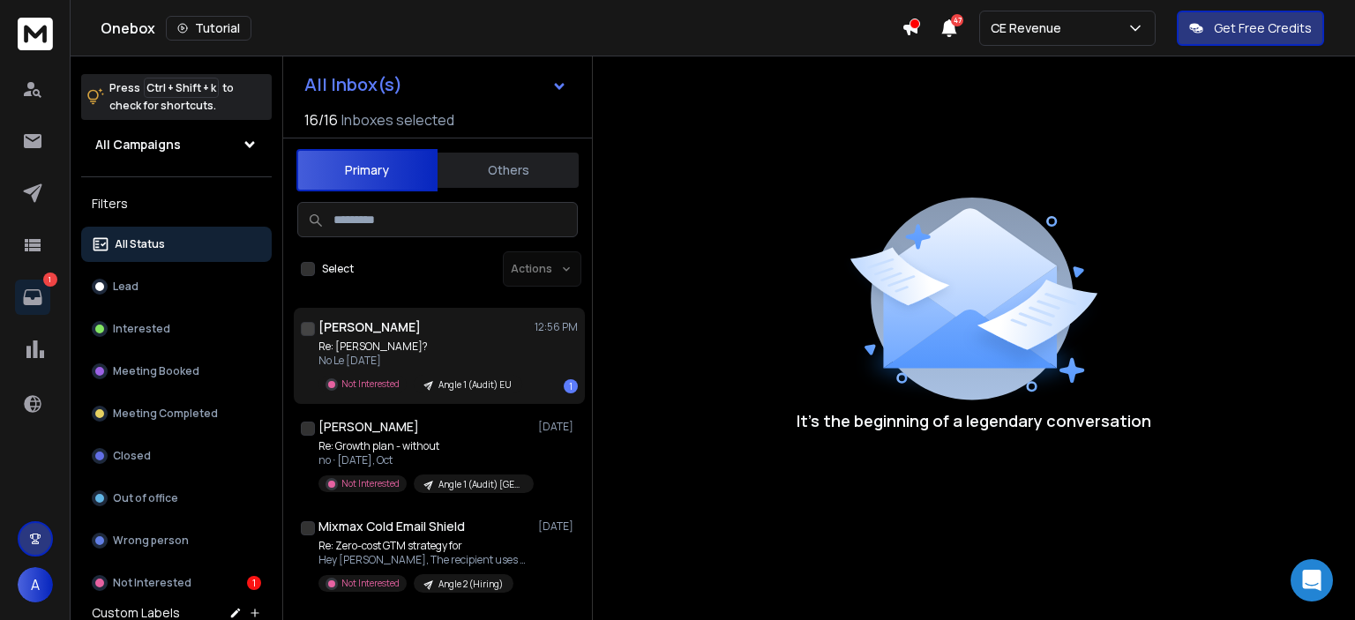
click at [430, 346] on p "Re: Marc?" at bounding box center [420, 347] width 204 height 14
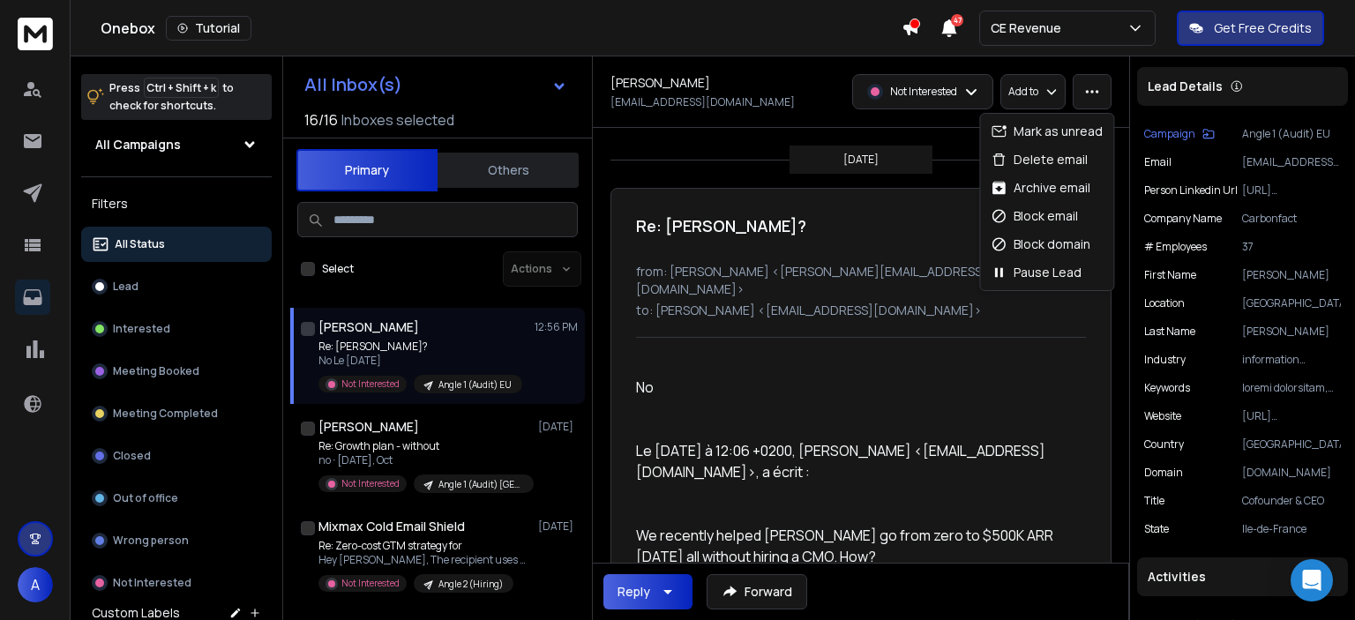
click at [1098, 78] on button "button" at bounding box center [1091, 91] width 39 height 35
click at [1041, 222] on div "Block email" at bounding box center [1033, 216] width 87 height 18
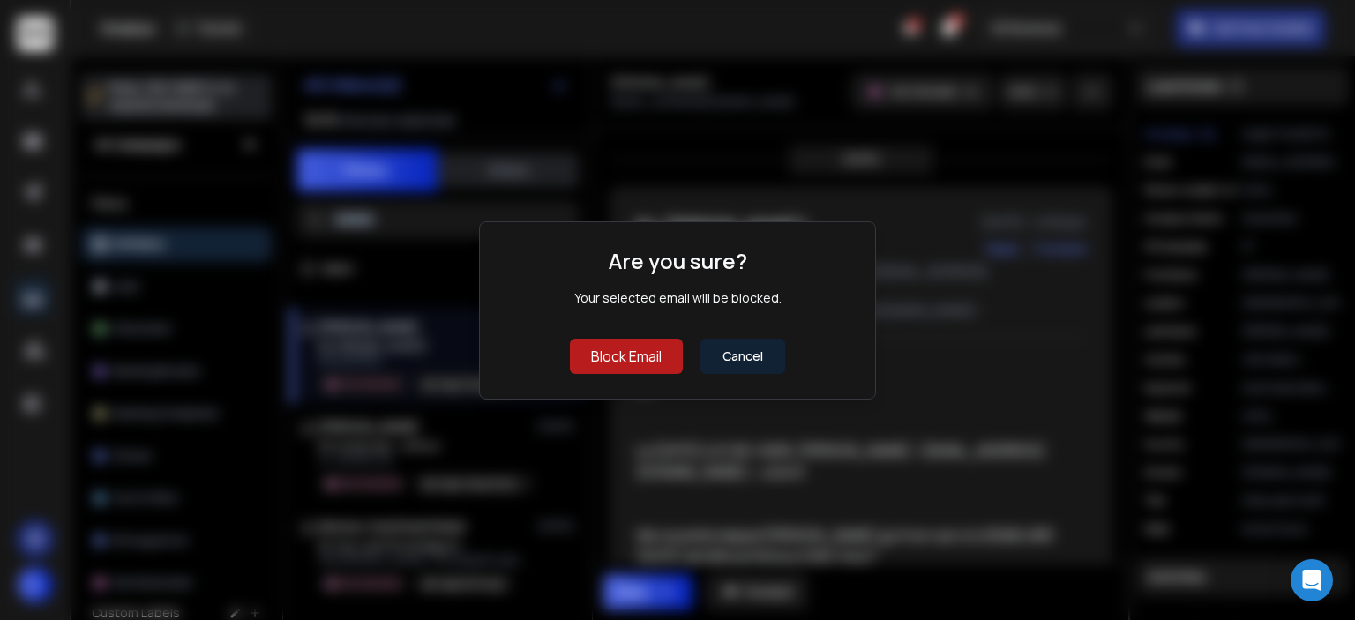
click at [646, 350] on button "Block Email" at bounding box center [626, 356] width 113 height 35
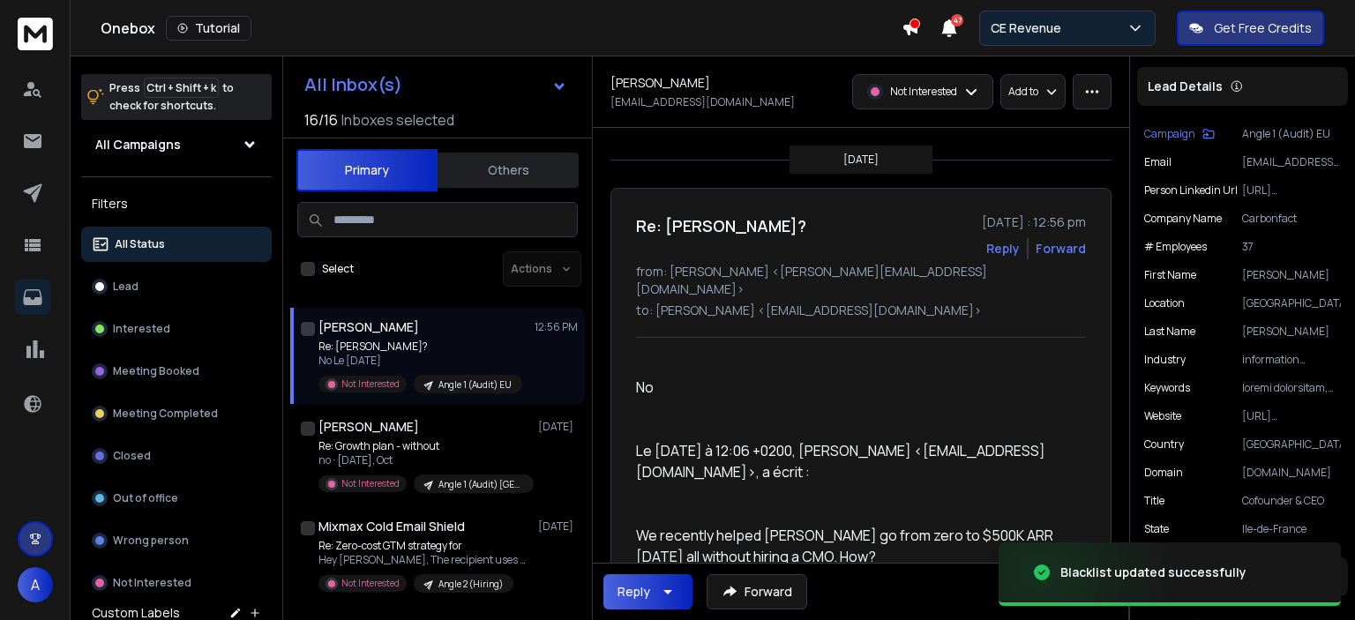
click at [1029, 11] on button "CE Revenue" at bounding box center [1067, 28] width 176 height 35
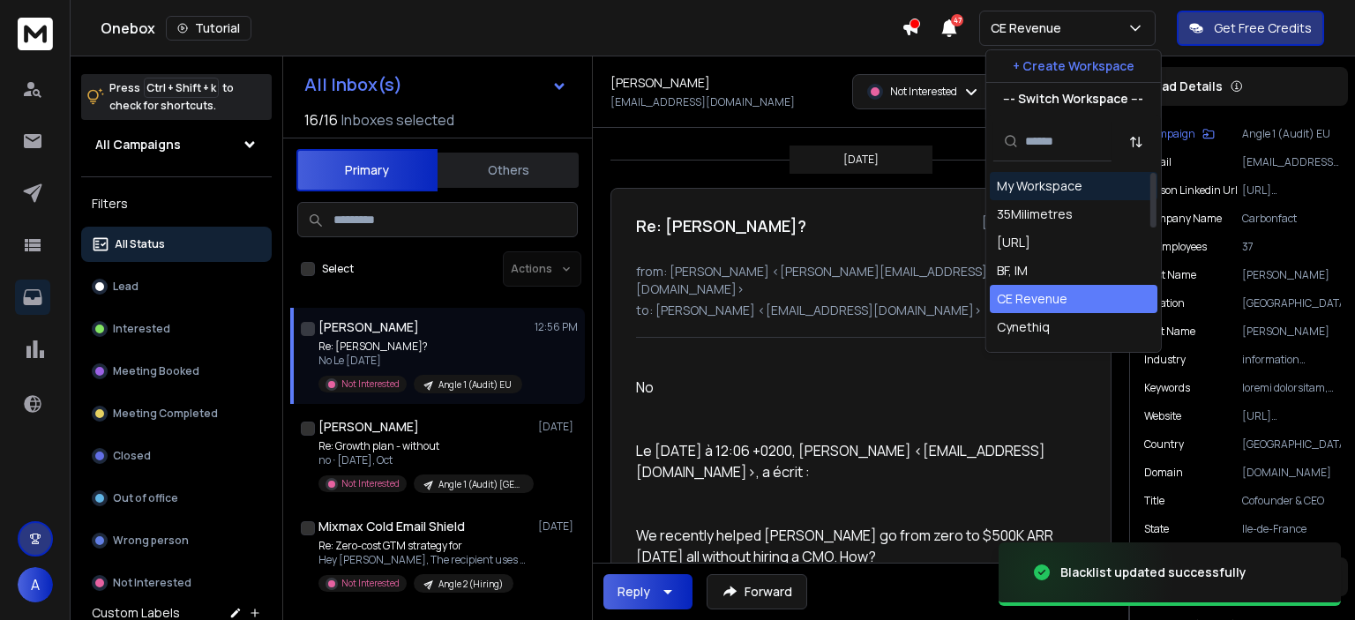
click at [1036, 185] on div "My Workspace" at bounding box center [1040, 186] width 86 height 18
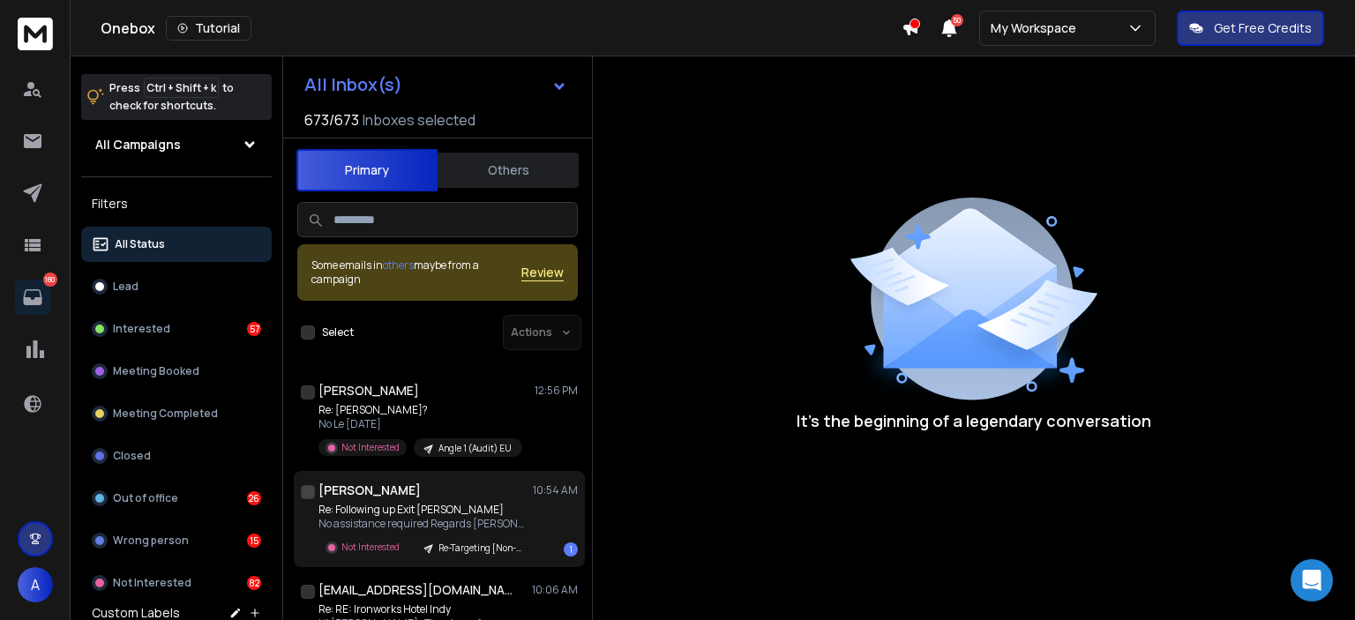
scroll to position [294, 0]
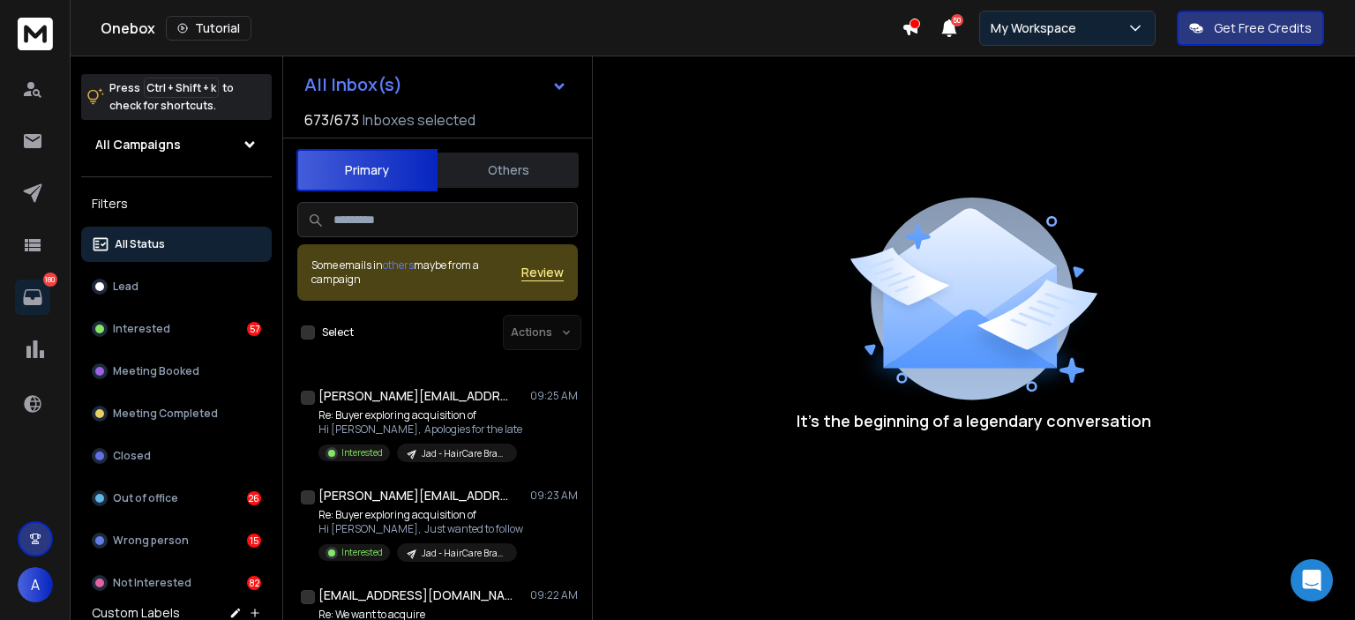
click at [1101, 32] on div "My Workspace" at bounding box center [1066, 28] width 153 height 18
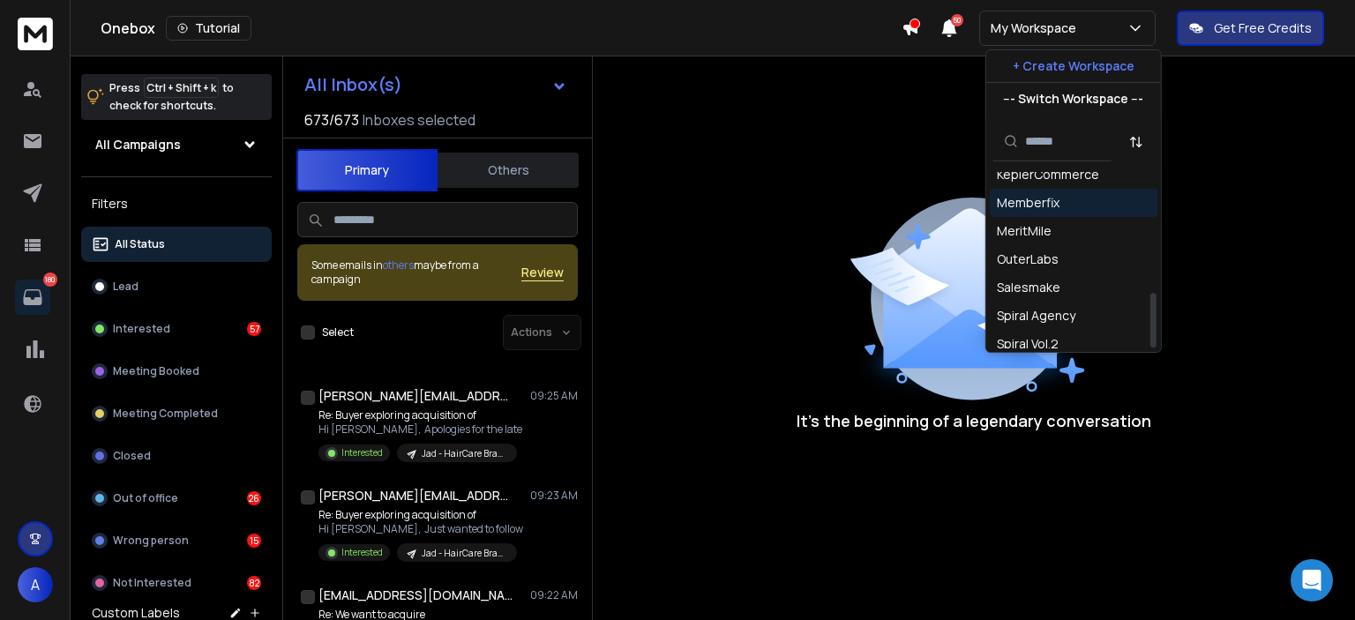
scroll to position [93, 0]
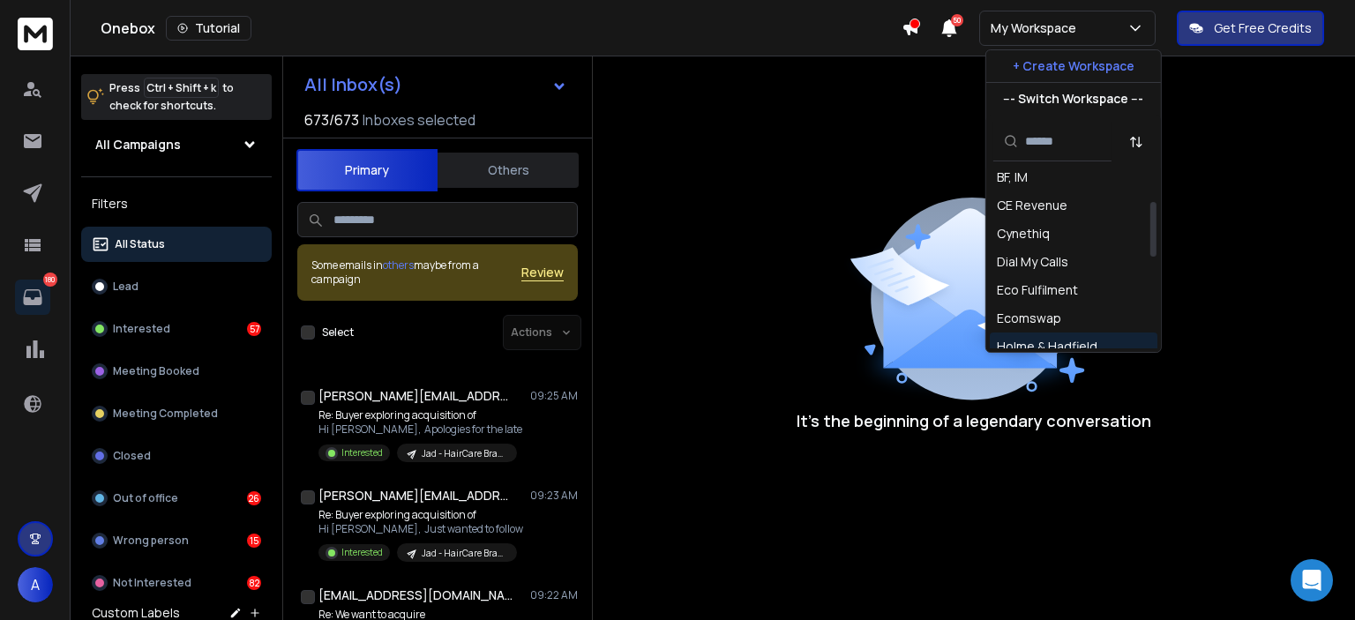
click at [1118, 340] on div "Holme & Hadfield" at bounding box center [1074, 346] width 168 height 28
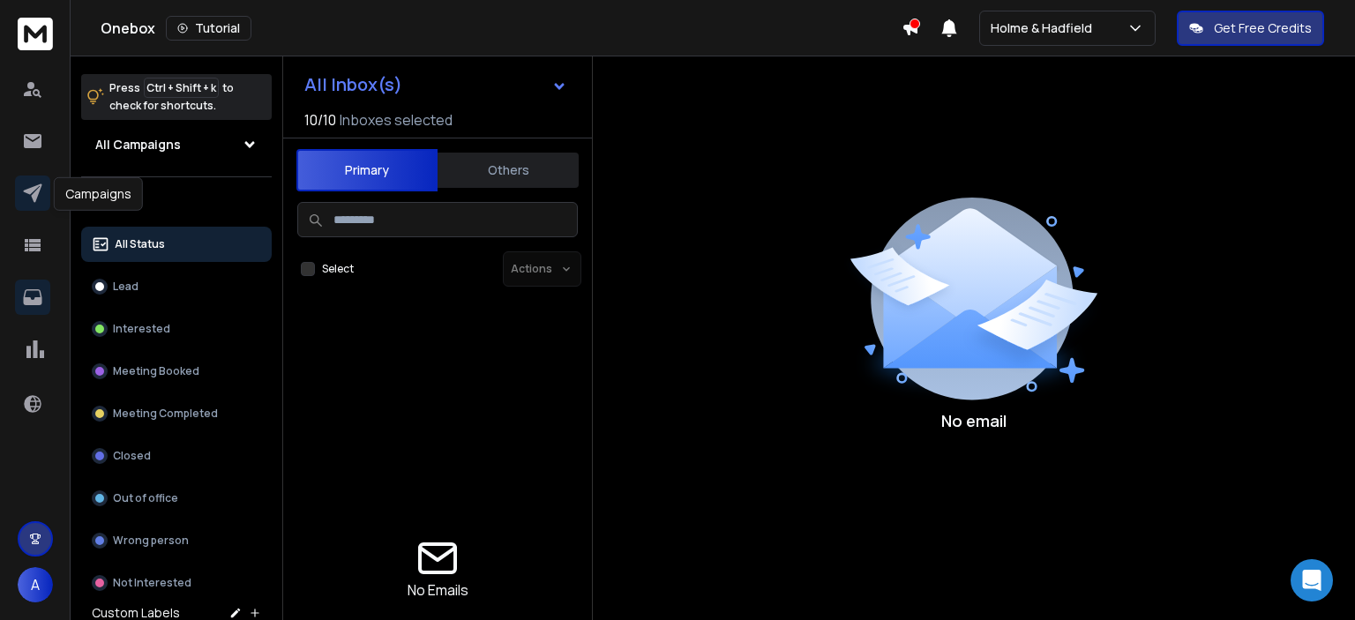
click at [26, 200] on icon at bounding box center [32, 193] width 21 height 21
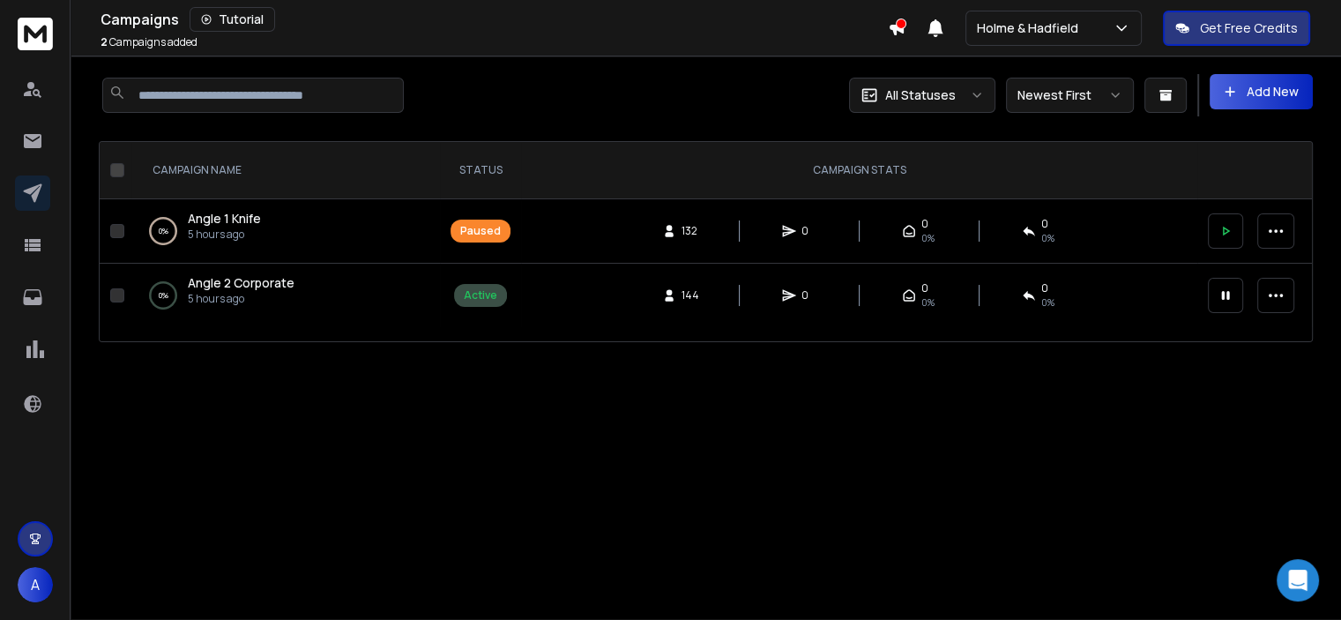
click at [1221, 299] on icon at bounding box center [1226, 296] width 16 height 16
click at [1044, 31] on p "Holme & Hadfield" at bounding box center [1031, 28] width 108 height 18
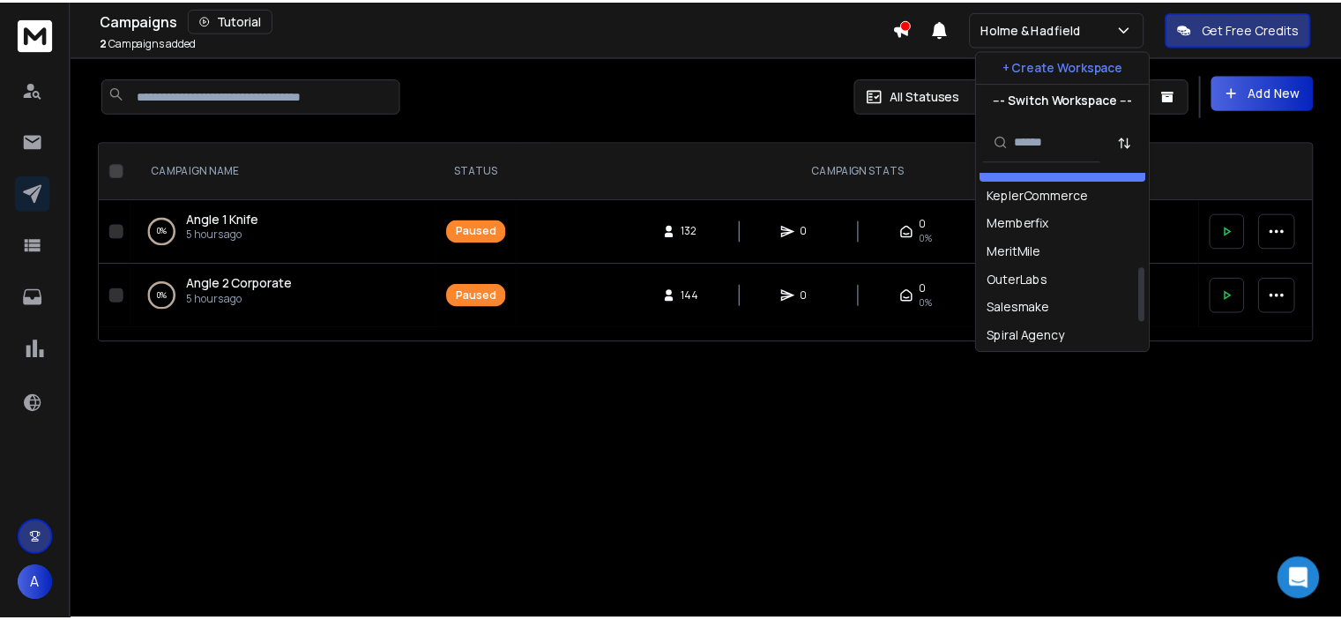
scroll to position [250, 0]
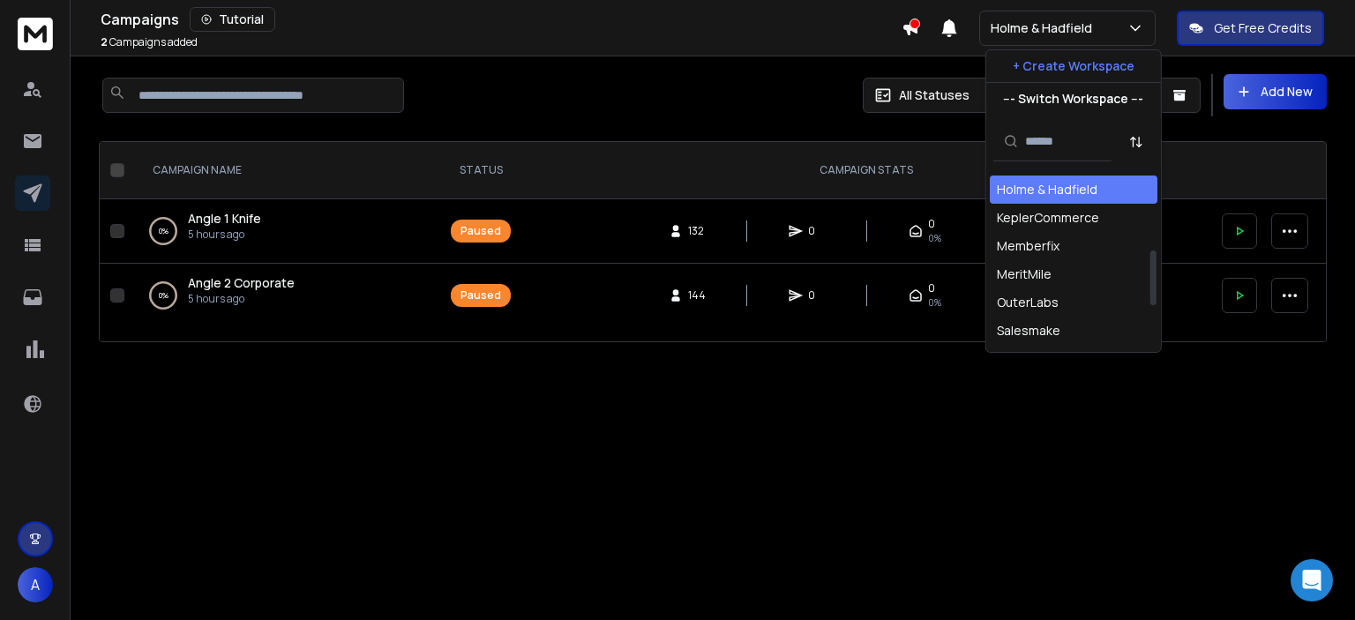
drag, startPoint x: 1150, startPoint y: 190, endPoint x: 1143, endPoint y: 268, distance: 77.9
click at [1150, 268] on div at bounding box center [1153, 277] width 6 height 55
click at [1070, 297] on div "OuterLabs" at bounding box center [1074, 302] width 168 height 28
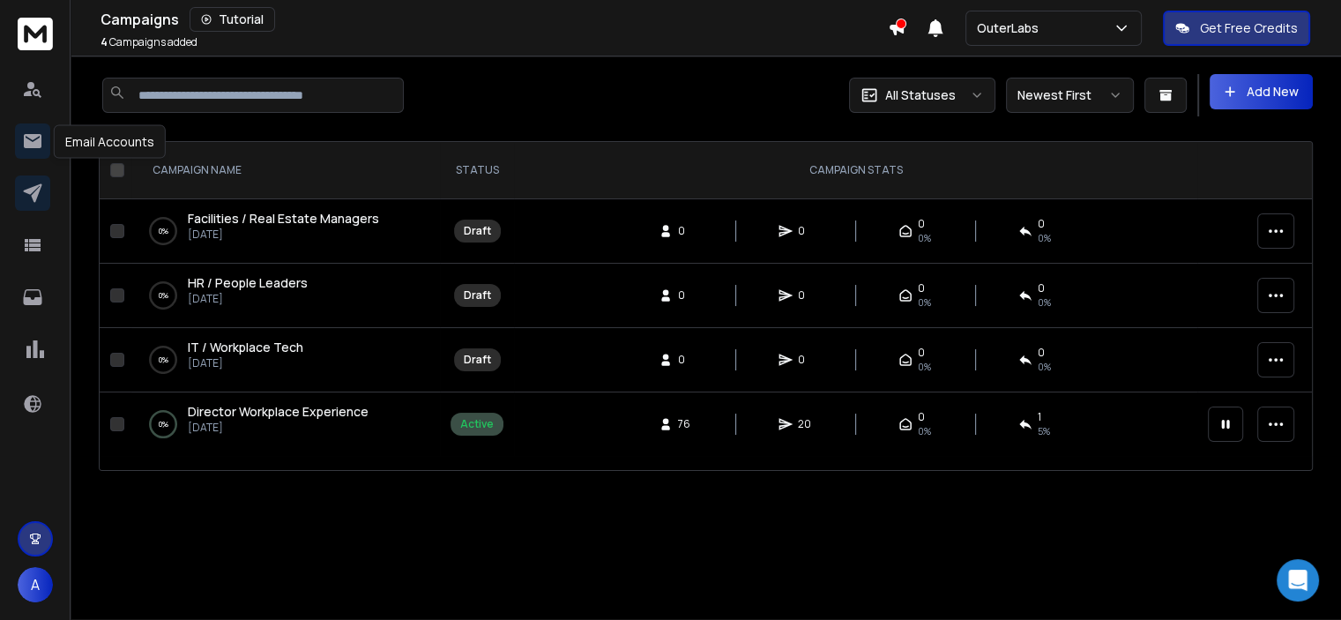
click at [32, 137] on icon at bounding box center [33, 141] width 18 height 14
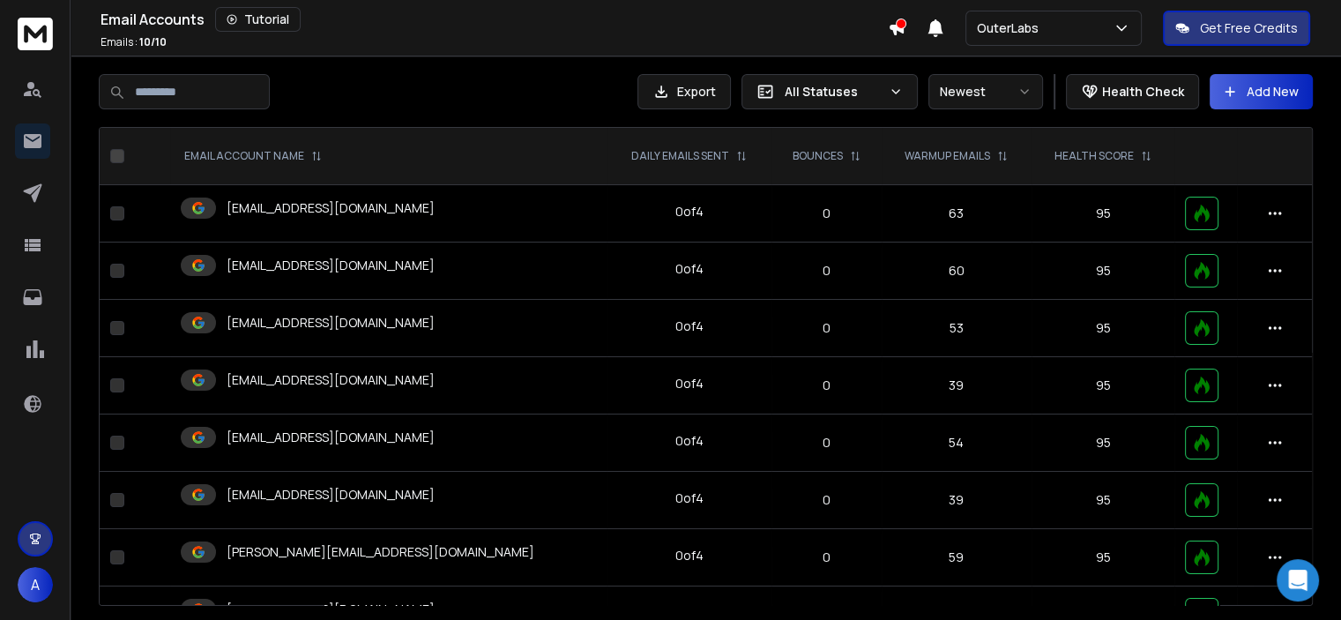
click at [716, 217] on td "0 of 4" at bounding box center [689, 208] width 164 height 46
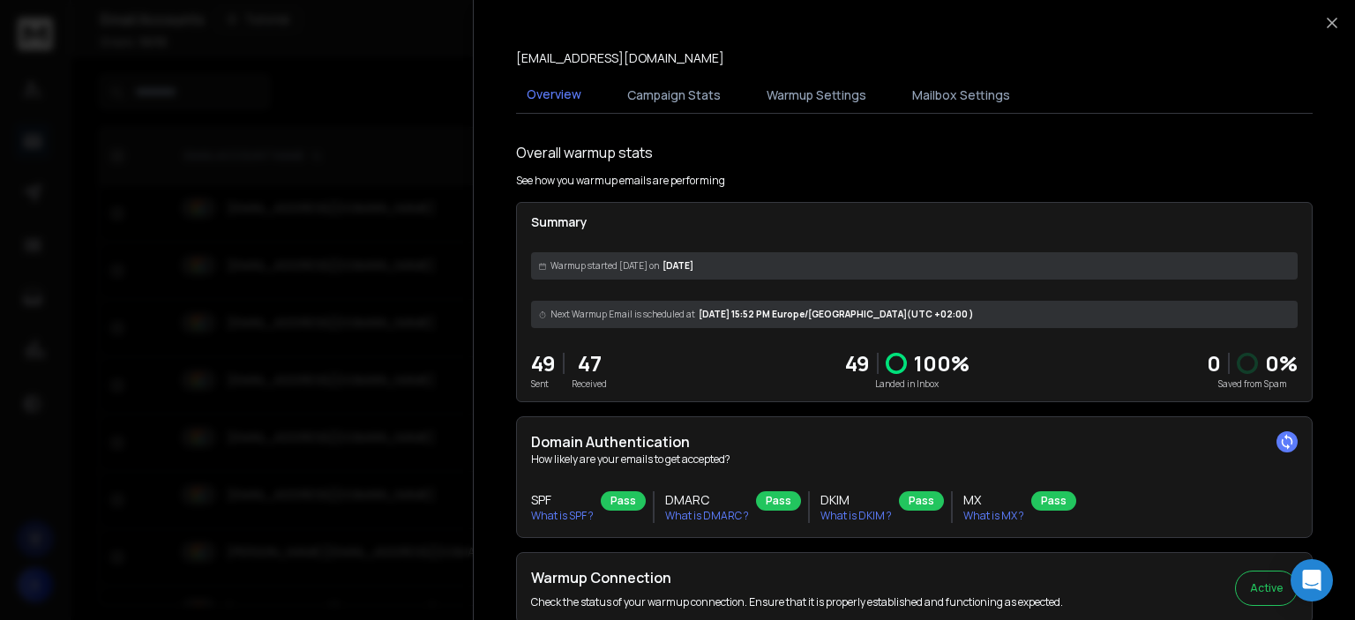
click at [951, 79] on button "Mailbox Settings" at bounding box center [960, 95] width 119 height 39
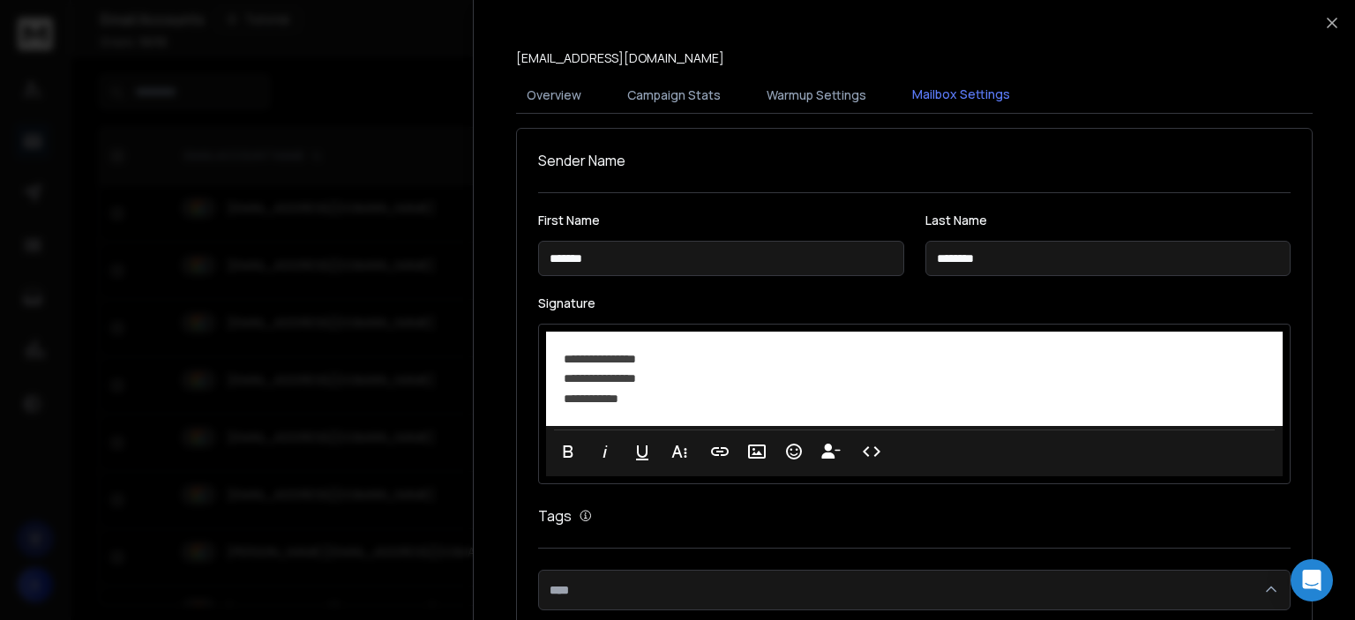
click at [773, 80] on button "Warmup Settings" at bounding box center [816, 95] width 121 height 39
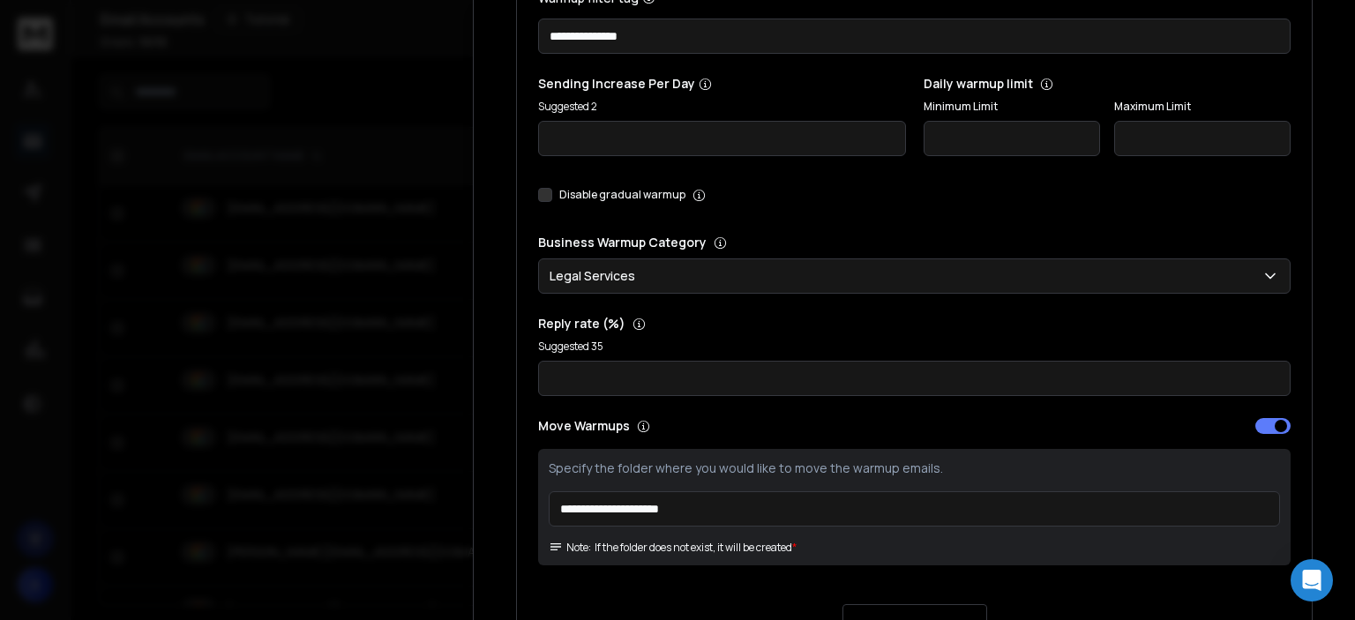
scroll to position [473, 0]
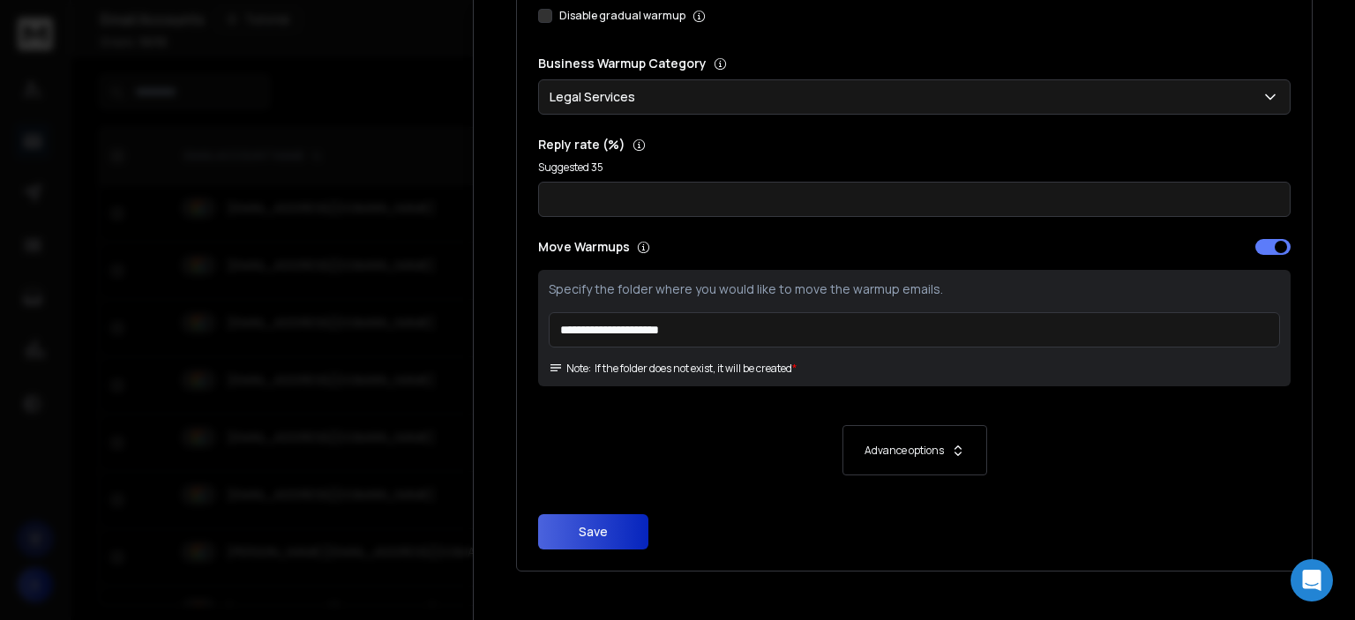
click at [898, 465] on div "Advance options" at bounding box center [914, 450] width 145 height 50
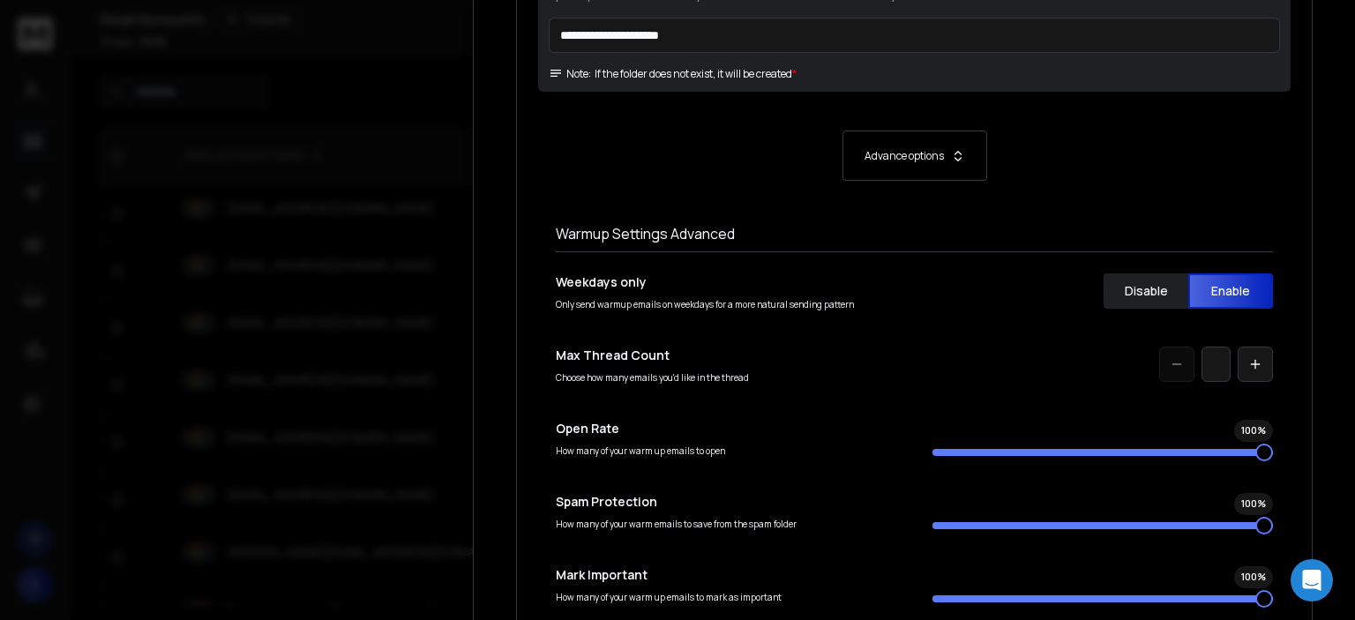
scroll to position [988, 0]
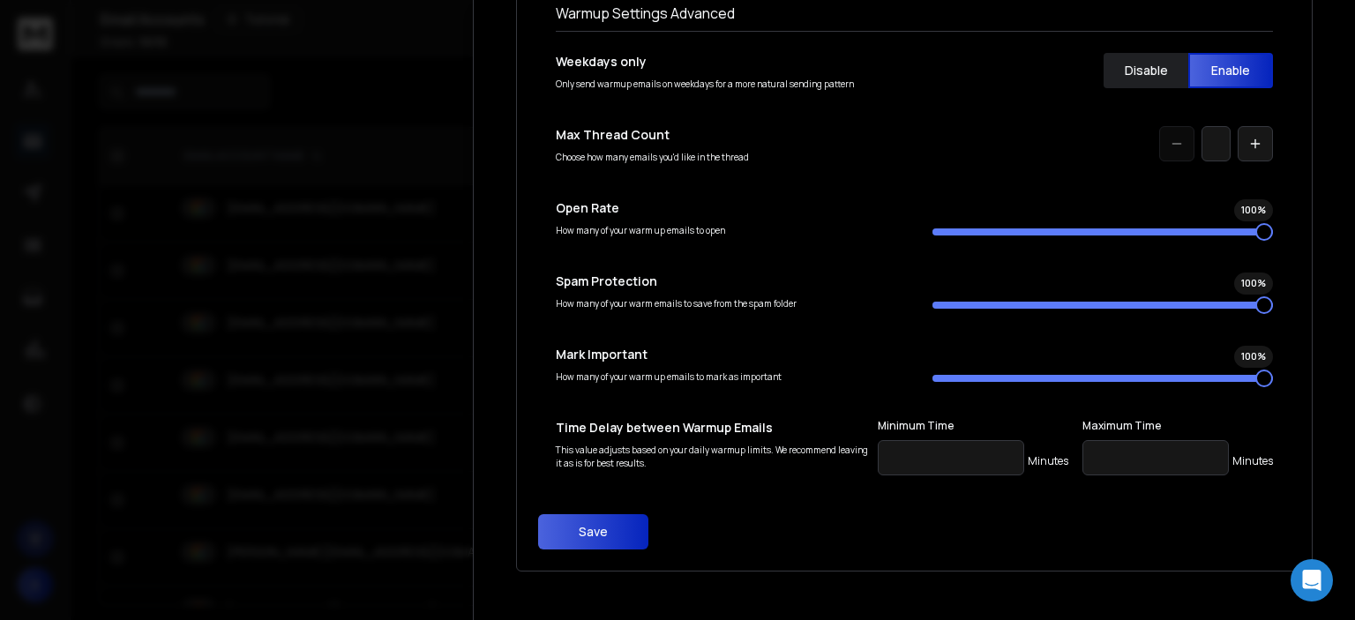
click at [406, 355] on div at bounding box center [677, 310] width 1355 height 620
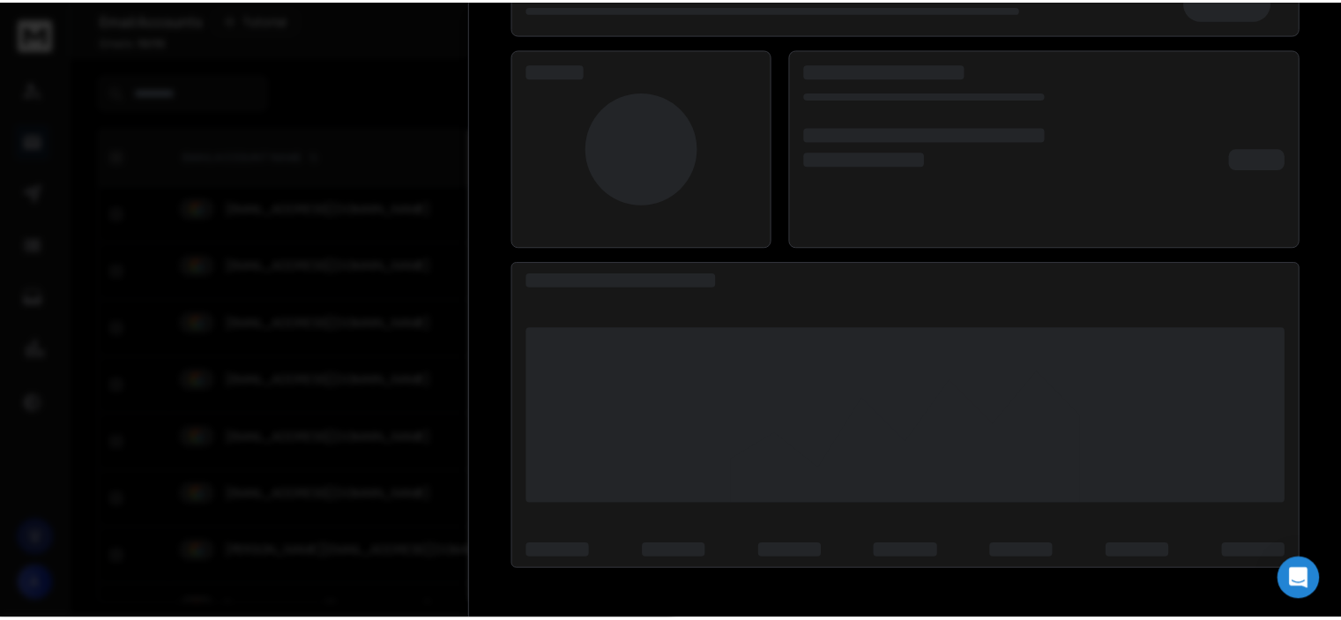
scroll to position [542, 0]
